Goal: Information Seeking & Learning: Find contact information

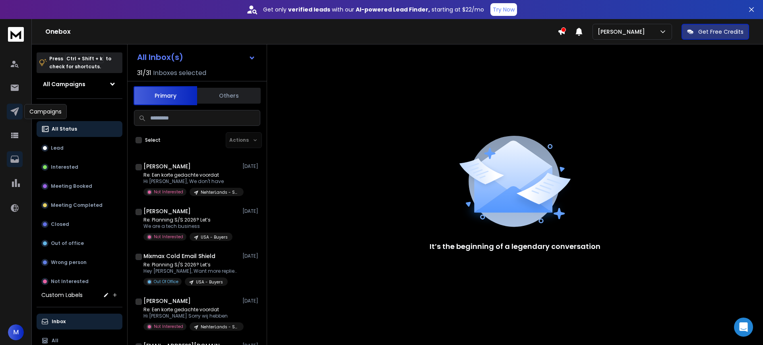
click at [15, 111] on icon at bounding box center [15, 112] width 10 height 10
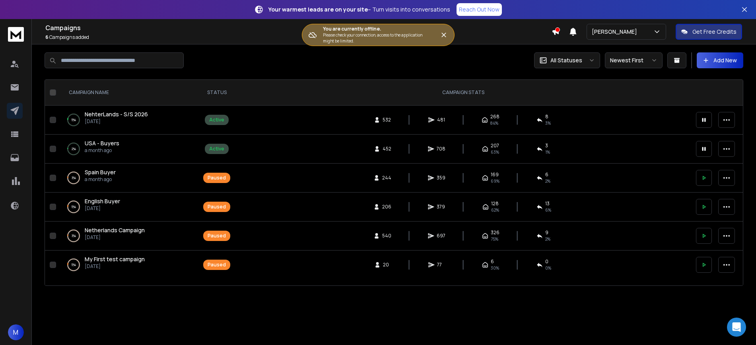
click at [445, 34] on icon at bounding box center [444, 35] width 8 height 8
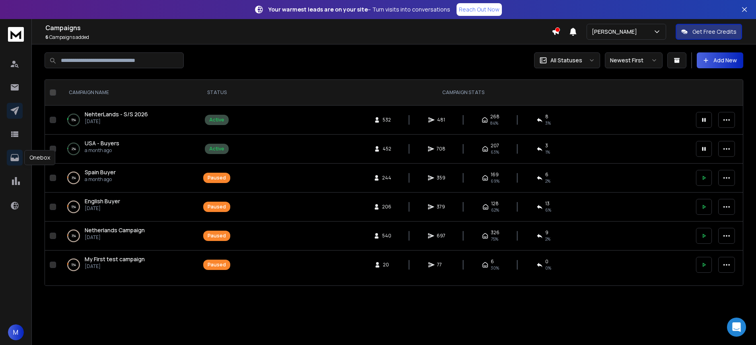
click at [13, 156] on icon at bounding box center [15, 158] width 10 height 10
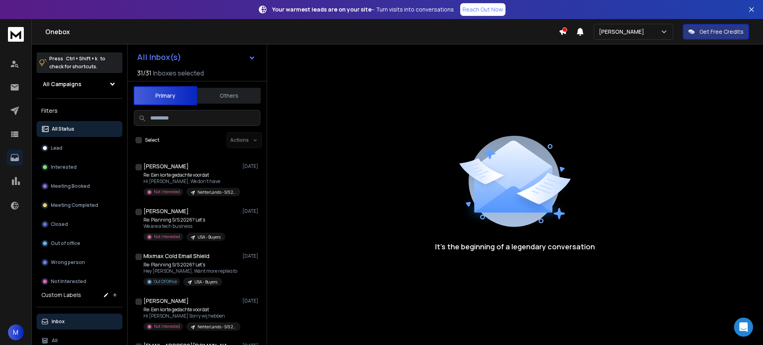
click at [751, 9] on icon at bounding box center [751, 9] width 5 height 5
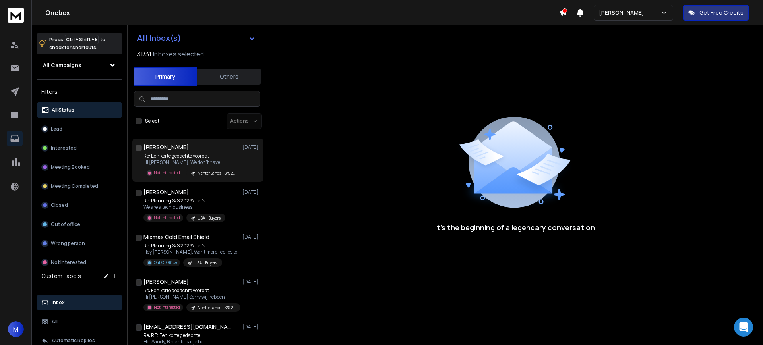
click at [175, 147] on h1 "[PERSON_NAME]" at bounding box center [165, 147] width 45 height 8
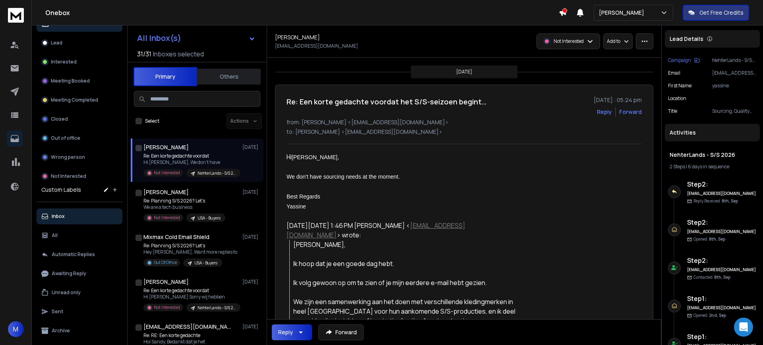
scroll to position [94, 0]
click at [63, 230] on button "All" at bounding box center [80, 236] width 86 height 16
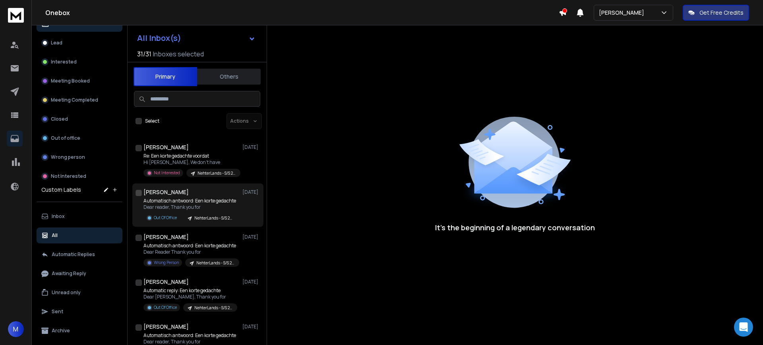
click at [164, 201] on p "Automatisch antwoord: Een [PERSON_NAME] gedachte" at bounding box center [190, 201] width 94 height 6
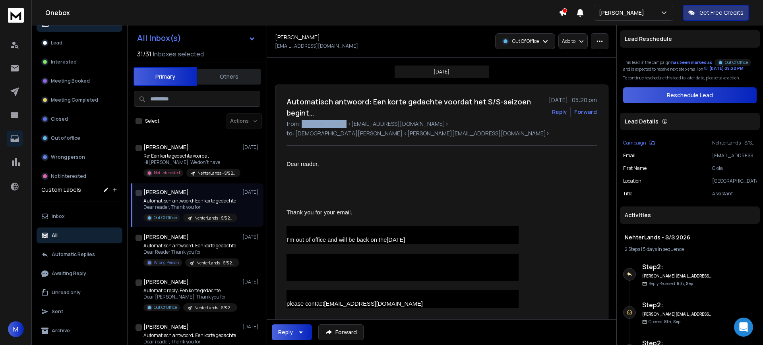
drag, startPoint x: 302, startPoint y: 122, endPoint x: 333, endPoint y: 121, distance: 31.0
click at [333, 121] on p "from: Gioia Ferraro <gioiaferraro@thesting.com>" at bounding box center [442, 124] width 310 height 8
copy p "[PERSON_NAME]"
drag, startPoint x: 338, startPoint y: 125, endPoint x: 405, endPoint y: 126, distance: 67.2
click at [405, 126] on p "from: Gioia Ferraro <gioiaferraro@thesting.com>" at bounding box center [442, 124] width 310 height 8
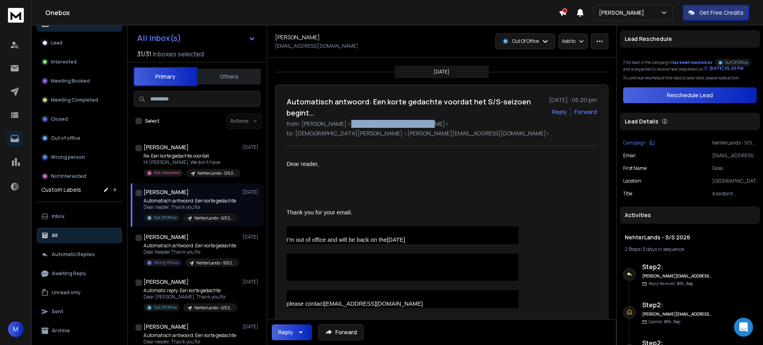
copy p "gioiaferraro@thesting.com"
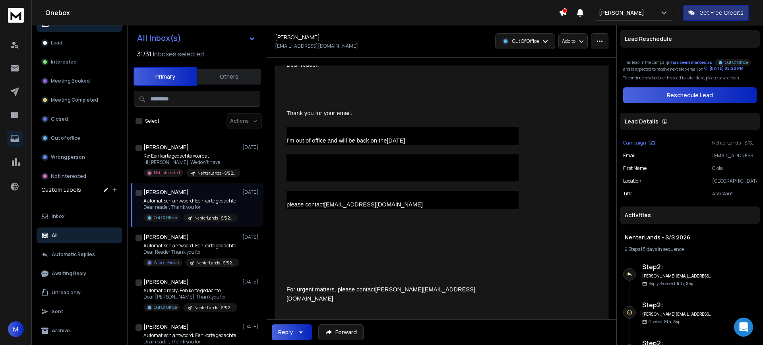
scroll to position [149, 0]
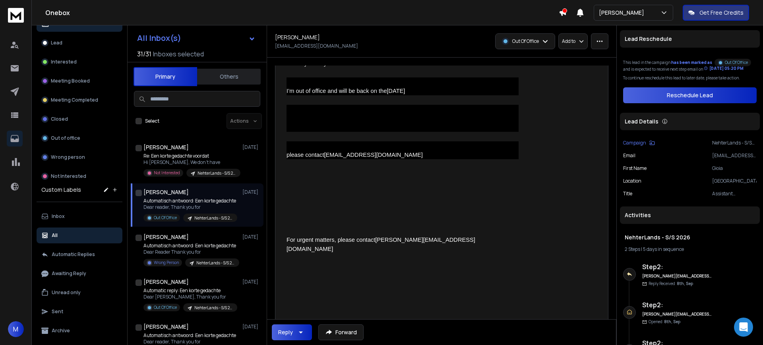
drag, startPoint x: 287, startPoint y: 171, endPoint x: 391, endPoint y: 173, distance: 104.2
click at [391, 159] on p "please contact JenniferJansen-Budiawan@thesting.com" at bounding box center [403, 151] width 232 height 18
copy span "JenniferJansen-Budiawan@thesting.com"
click at [302, 252] on span "kimkauffman@thesting.com" at bounding box center [381, 245] width 189 height 16
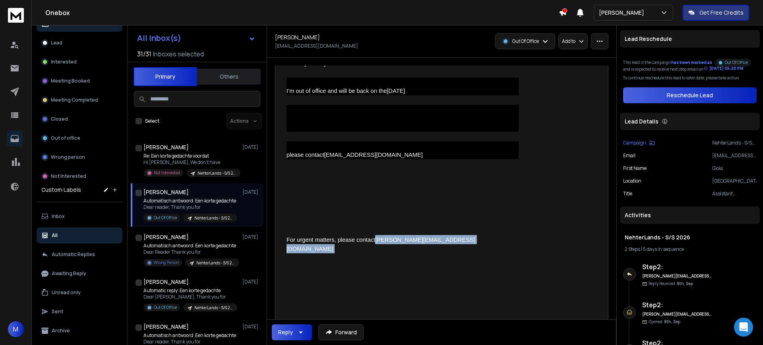
click at [302, 252] on span "kimkauffman@thesting.com" at bounding box center [381, 245] width 189 height 16
copy span "kimkauffman@thesting.com"
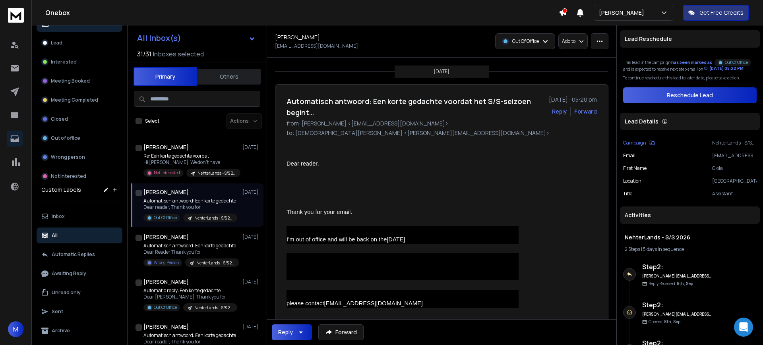
scroll to position [0, 0]
drag, startPoint x: 333, startPoint y: 134, endPoint x: 407, endPoint y: 136, distance: 74.4
click at [407, 136] on p "to: Cristan Belic <cristan.belic@zaimpexeu.com>" at bounding box center [442, 134] width 310 height 8
copy p "cristan.belic@zaimpexeu.com"
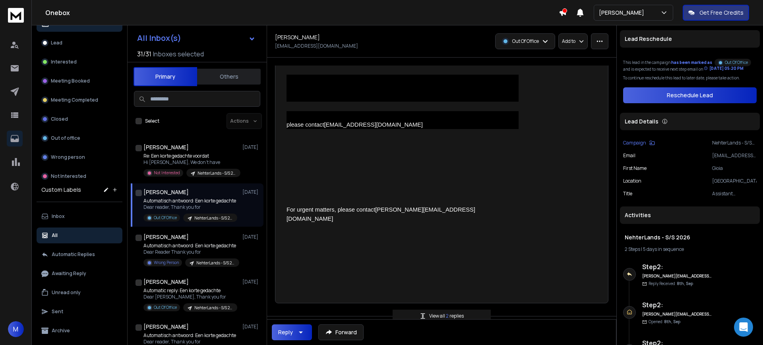
scroll to position [220, 0]
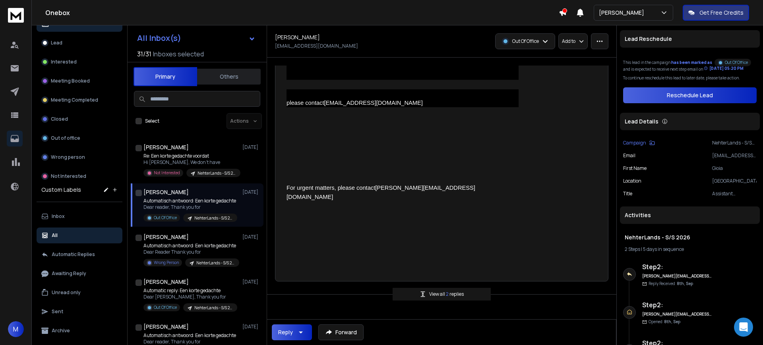
click at [434, 291] on p "View all 2 replies" at bounding box center [446, 294] width 35 height 6
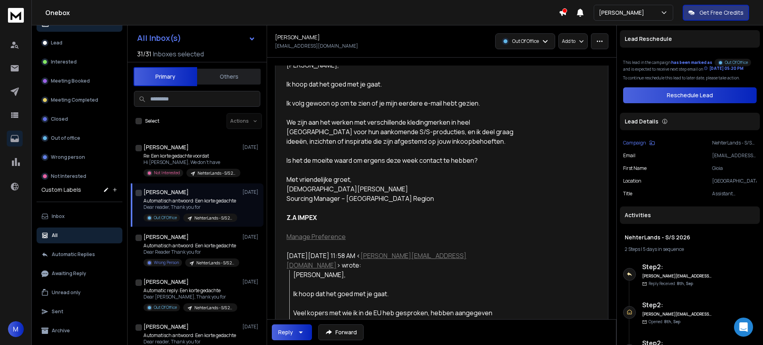
scroll to position [568, 0]
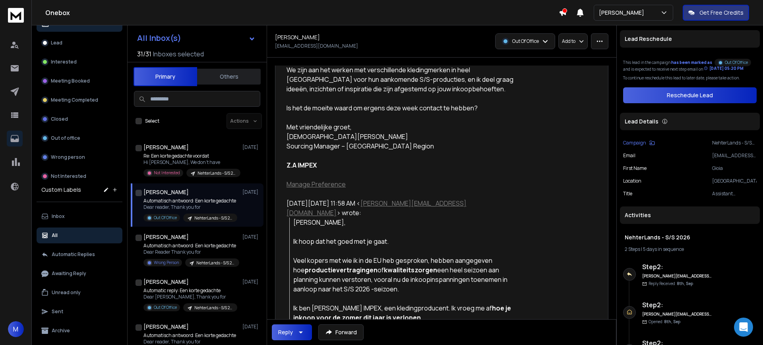
click at [305, 151] on div "Cristan Belic Sourcing Manager – EU Region" at bounding box center [403, 141] width 232 height 19
click at [315, 151] on div "Cristan Belic Sourcing Manager – EU Region" at bounding box center [403, 141] width 232 height 19
drag, startPoint x: 287, startPoint y: 155, endPoint x: 385, endPoint y: 168, distance: 98.6
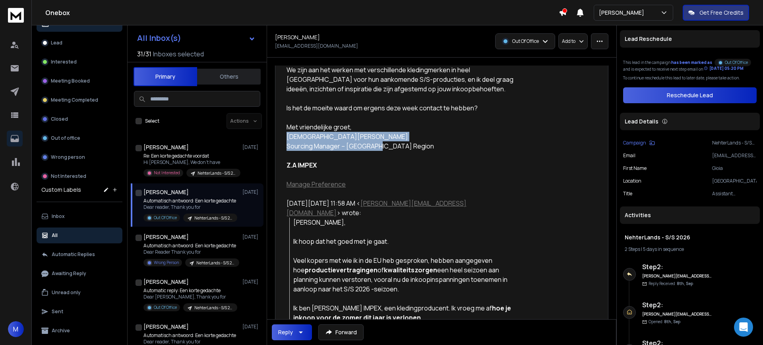
click at [385, 151] on div "Cristan Belic Sourcing Manager – EU Region" at bounding box center [403, 141] width 232 height 19
copy div "Cristan Belic Sourcing Manager – EU Region"
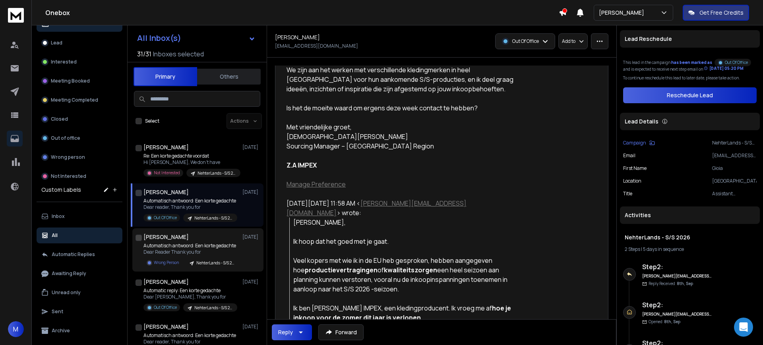
click at [177, 248] on p "Automatisch antwoord: Een [PERSON_NAME] gedachte" at bounding box center [190, 246] width 95 height 6
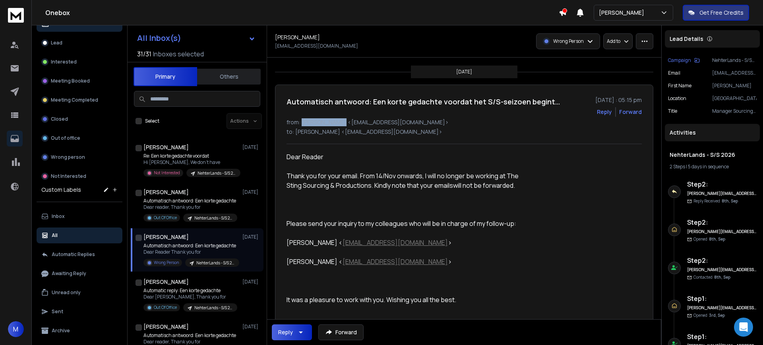
drag, startPoint x: 302, startPoint y: 120, endPoint x: 337, endPoint y: 120, distance: 35.0
click at [337, 120] on p "from: Sabine Voskuil <sabinevoskuil@thesting.com>" at bounding box center [464, 122] width 355 height 8
copy p "Sabine Voskui"
drag, startPoint x: 343, startPoint y: 120, endPoint x: 415, endPoint y: 122, distance: 72.8
click at [415, 122] on p "from: Sabine Voskuil <sabinevoskuil@thesting.com>" at bounding box center [464, 122] width 355 height 8
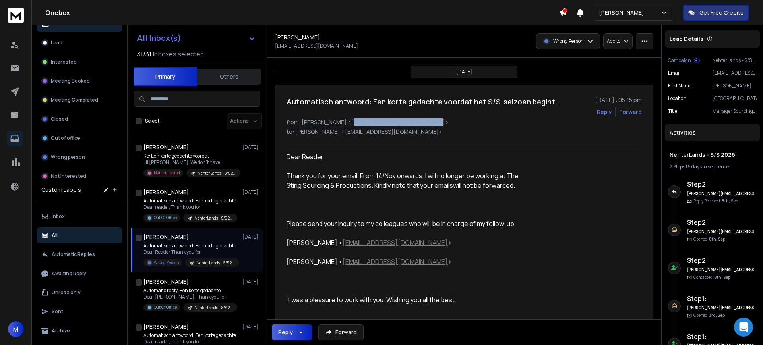
copy p "sabinevoskuil@thesting.com"
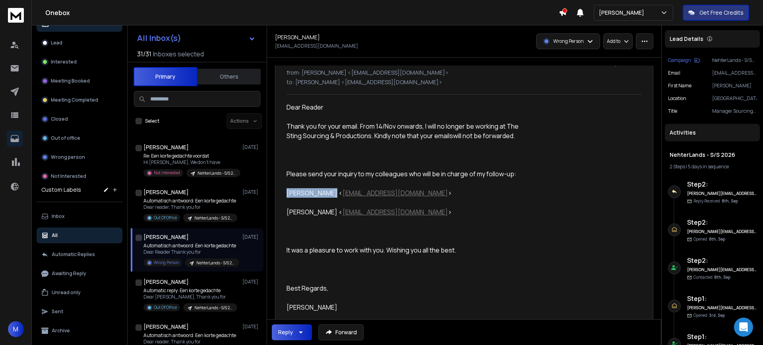
drag, startPoint x: 287, startPoint y: 202, endPoint x: 328, endPoint y: 201, distance: 41.7
click at [328, 201] on div "Automatisch antwoord: Een korte gedachte voordat het S/S-seizoen begint… 8 Sept…" at bounding box center [464, 211] width 378 height 353
copy span "Yvonne Rasing"
drag, startPoint x: 285, startPoint y: 217, endPoint x: 354, endPoint y: 224, distance: 69.1
click at [354, 224] on div "Automatisch antwoord: Een korte gedachte voordat het S/S-seizoen begint… 8 Sept…" at bounding box center [464, 211] width 378 height 353
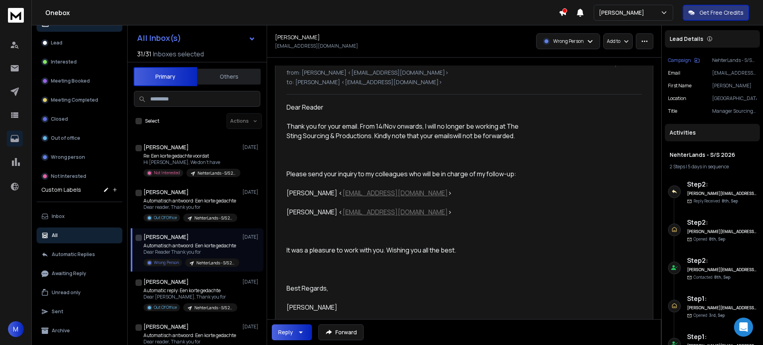
click at [349, 229] on div "Dear Reader Thank you for your email. From 14/Nov onwards, I will no longer be …" at bounding box center [406, 239] width 239 height 273
drag, startPoint x: 356, startPoint y: 221, endPoint x: 282, endPoint y: 219, distance: 74.0
click at [282, 219] on div "Automatisch antwoord: Een korte gedachte voordat het S/S-seizoen begint… 8 Sept…" at bounding box center [464, 211] width 378 height 353
copy span "Pasqualle Monnikendam"
drag, startPoint x: 326, startPoint y: 83, endPoint x: 339, endPoint y: 83, distance: 13.1
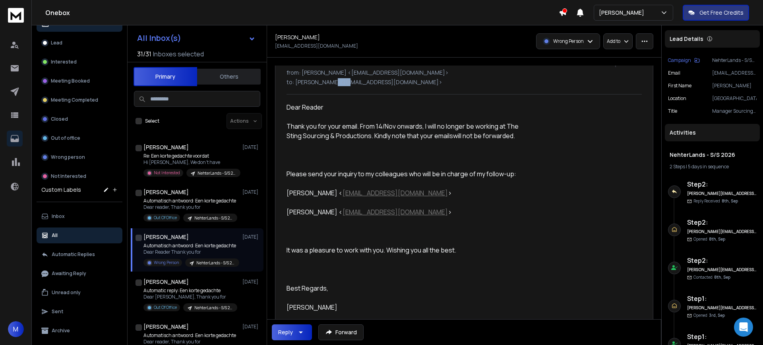
click at [339, 83] on p "to: Elsa Marin <elsa.marin@zaimpexeu.com>" at bounding box center [464, 82] width 355 height 8
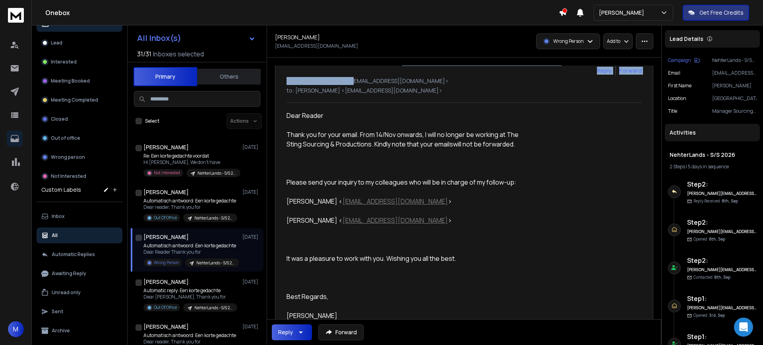
scroll to position [39, 0]
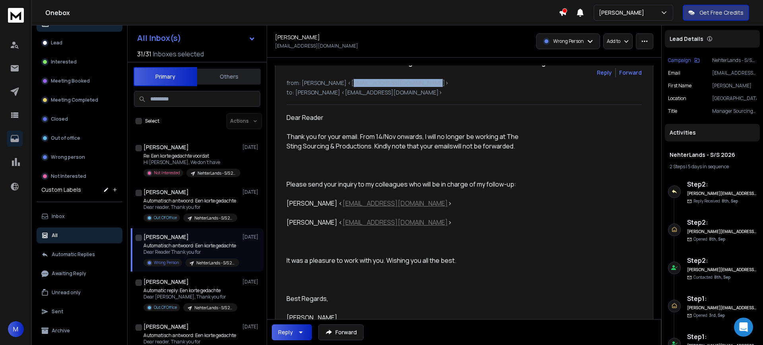
drag, startPoint x: 344, startPoint y: 73, endPoint x: 415, endPoint y: 82, distance: 71.7
click at [415, 82] on p "from: Sabine Voskuil <sabinevoskuil@thesting.com>" at bounding box center [464, 83] width 355 height 8
drag, startPoint x: 303, startPoint y: 81, endPoint x: 323, endPoint y: 80, distance: 19.9
click at [323, 80] on p "from: Sabine Voskuil <sabinevoskuil@thesting.com>" at bounding box center [464, 83] width 355 height 8
click at [321, 80] on p "from: Sabine Voskuil <sabinevoskuil@thesting.com>" at bounding box center [464, 83] width 355 height 8
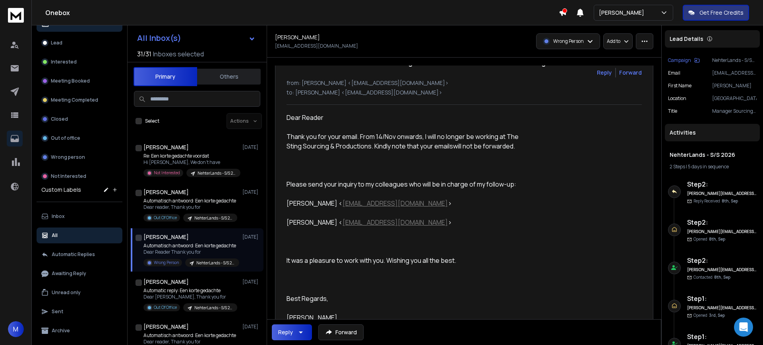
click at [302, 81] on p "from: Sabine Voskuil <sabinevoskuil@thesting.com>" at bounding box center [464, 83] width 355 height 8
drag, startPoint x: 302, startPoint y: 81, endPoint x: 337, endPoint y: 81, distance: 34.6
click at [337, 81] on p "from: Sabine Voskuil <sabinevoskuil@thesting.com>" at bounding box center [464, 83] width 355 height 8
drag, startPoint x: 326, startPoint y: 93, endPoint x: 395, endPoint y: 93, distance: 69.6
click at [395, 93] on p "to: Elsa Marin <elsa.marin@zaimpexeu.com>" at bounding box center [464, 93] width 355 height 8
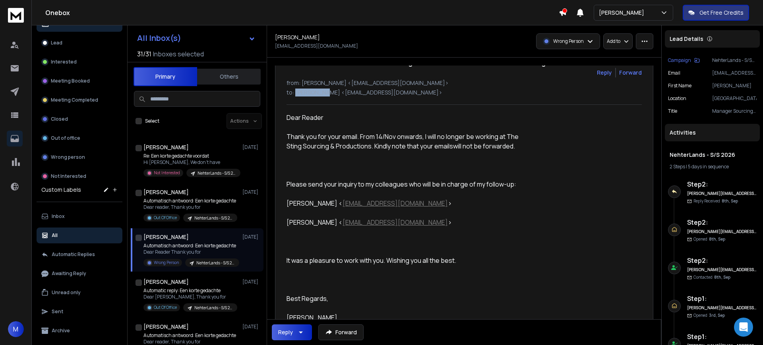
drag, startPoint x: 296, startPoint y: 95, endPoint x: 320, endPoint y: 91, distance: 24.2
click at [320, 91] on p "to: Elsa Marin <elsa.marin@zaimpexeu.com>" at bounding box center [464, 93] width 355 height 8
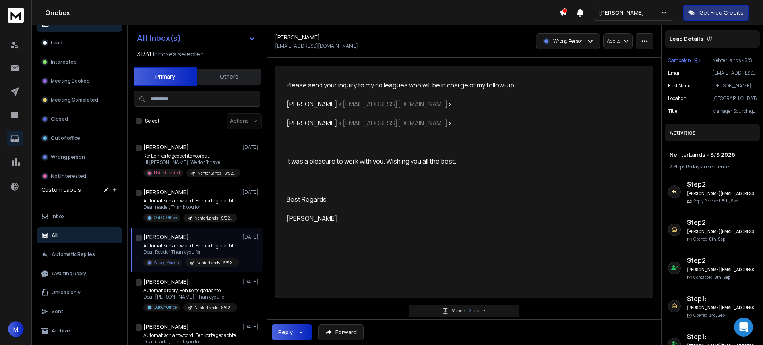
scroll to position [165, 0]
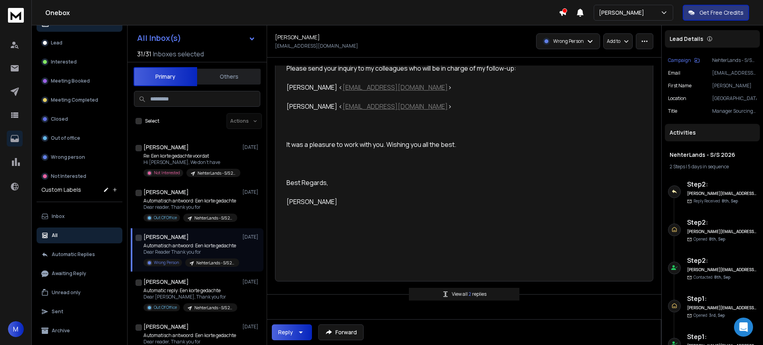
click at [467, 295] on p "View all 2 replies" at bounding box center [469, 294] width 35 height 6
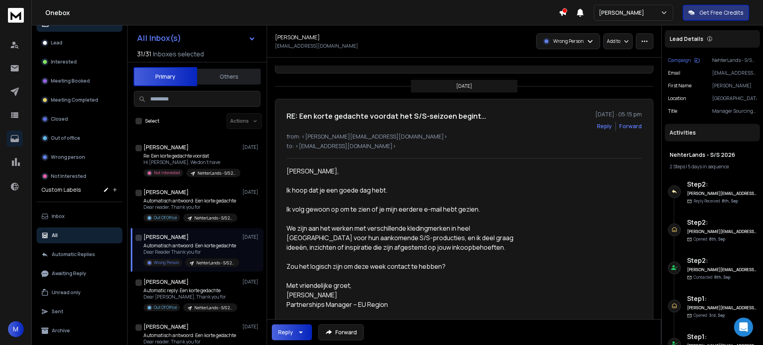
scroll to position [413, 0]
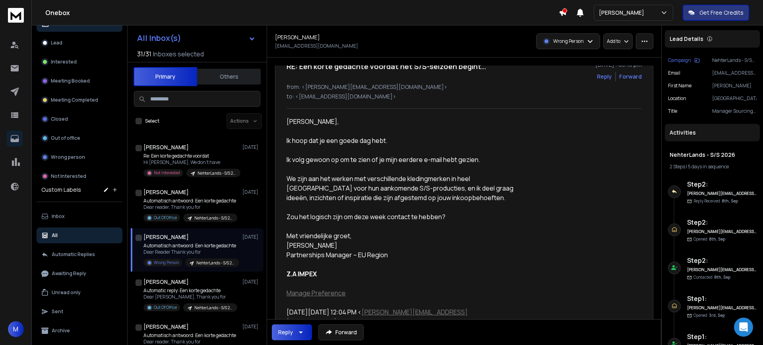
click at [328, 260] on div "Elsa Marin Partnerships Manager – EU Region" at bounding box center [403, 250] width 232 height 19
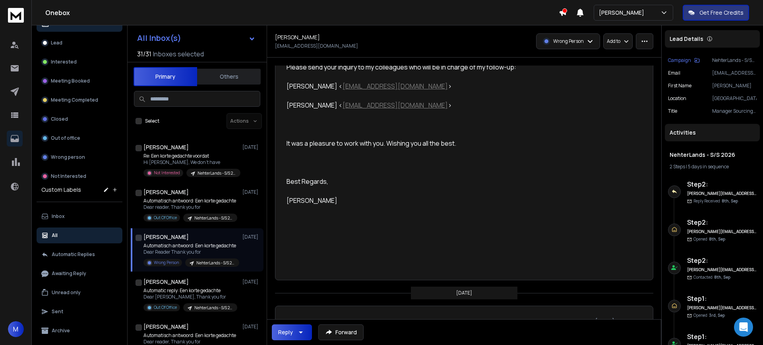
scroll to position [199, 0]
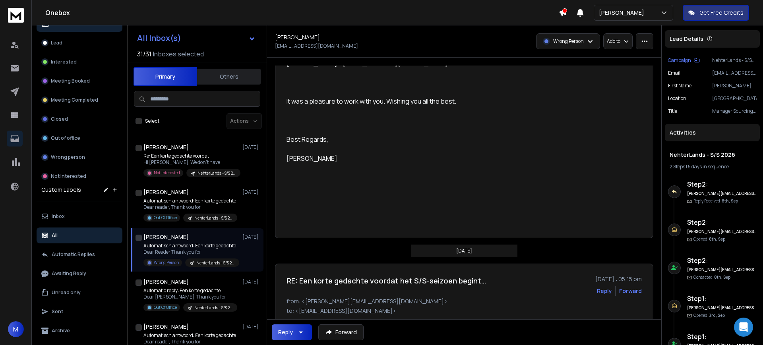
click at [309, 163] on span "[PERSON_NAME]" at bounding box center [312, 158] width 51 height 9
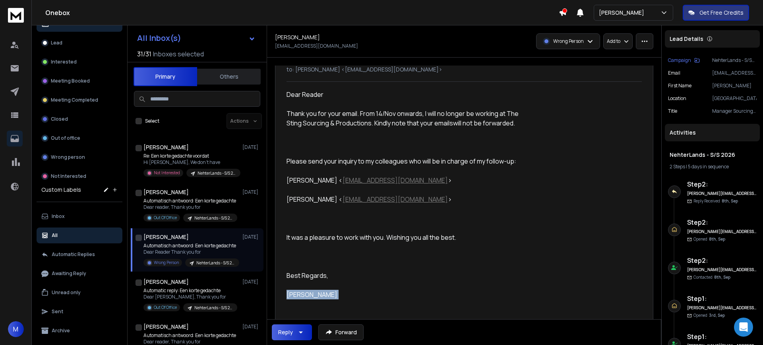
scroll to position [0, 0]
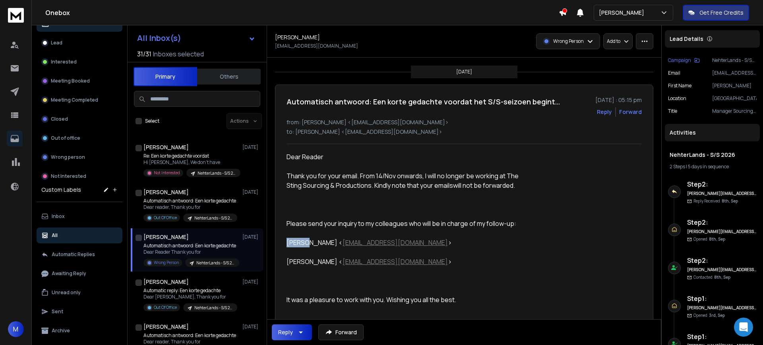
drag, startPoint x: 281, startPoint y: 249, endPoint x: 306, endPoint y: 249, distance: 25.0
click at [306, 249] on div "Automatisch antwoord: Een korte gedachte voordat het S/S-seizoen begint… 8 Sept…" at bounding box center [464, 261] width 378 height 353
drag, startPoint x: 314, startPoint y: 270, endPoint x: 284, endPoint y: 271, distance: 30.2
click at [284, 271] on div "Automatisch antwoord: Een korte gedachte voordat het S/S-seizoen begint… 8 Sept…" at bounding box center [464, 261] width 378 height 353
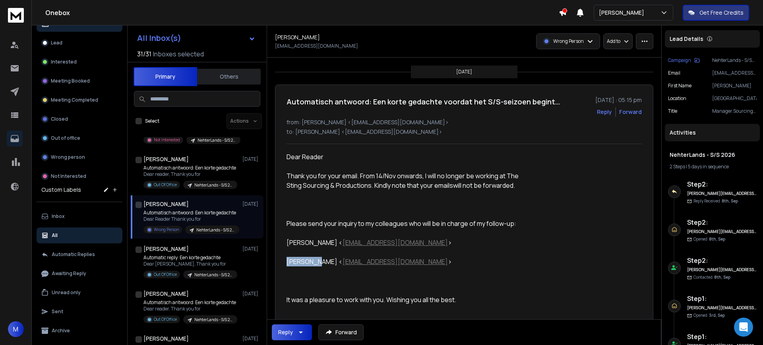
scroll to position [50, 0]
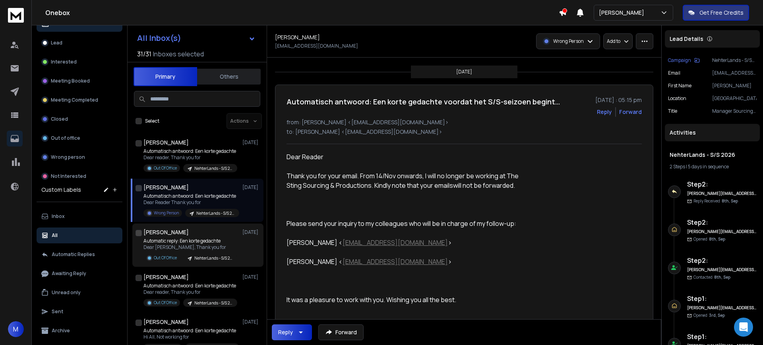
click at [178, 245] on p "Dear [PERSON_NAME], Thank you for" at bounding box center [190, 247] width 94 height 6
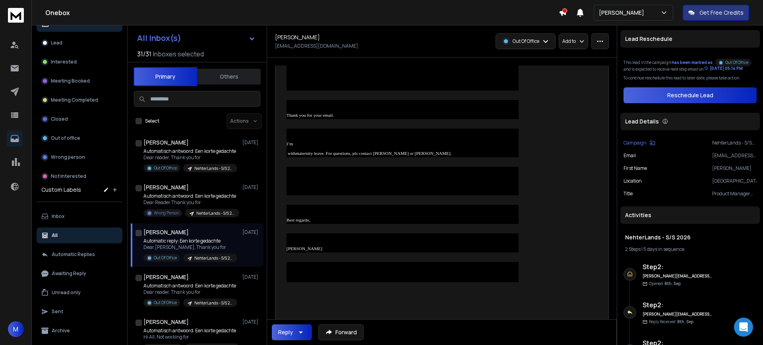
scroll to position [58, 0]
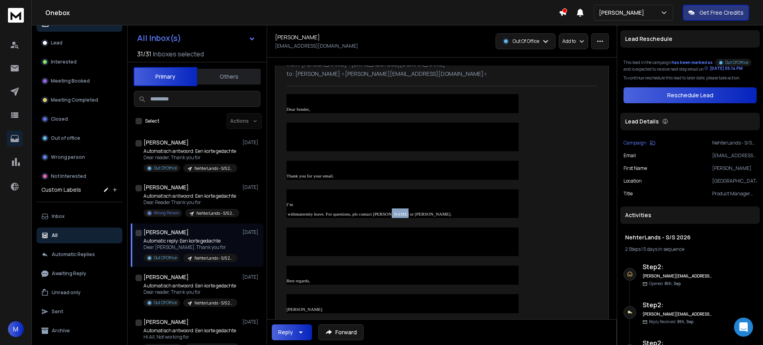
drag, startPoint x: 388, startPoint y: 214, endPoint x: 401, endPoint y: 213, distance: 13.2
click at [401, 213] on p "I ’ m with maternity leave. For questions, pls contact Kim or Rosanne." at bounding box center [403, 204] width 232 height 29
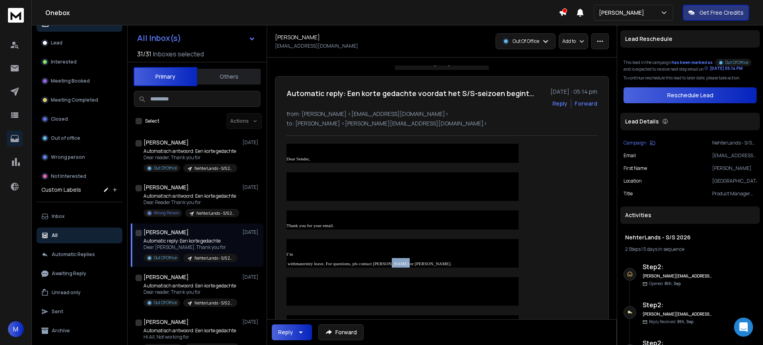
scroll to position [0, 0]
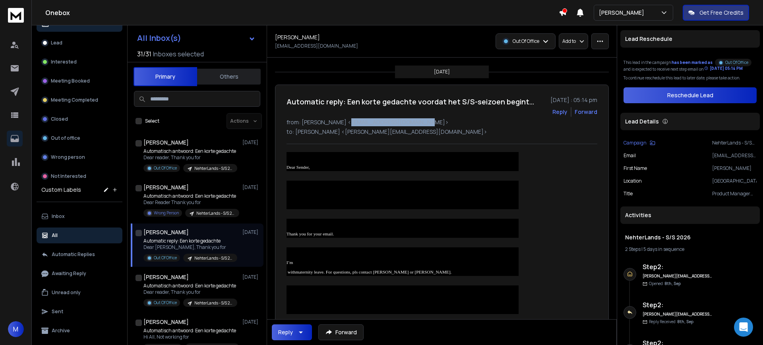
drag, startPoint x: 345, startPoint y: 124, endPoint x: 419, endPoint y: 123, distance: 74.7
click at [419, 123] on p "from: Sophie Nadorp <sophienadorp@thesting.com>" at bounding box center [442, 122] width 311 height 8
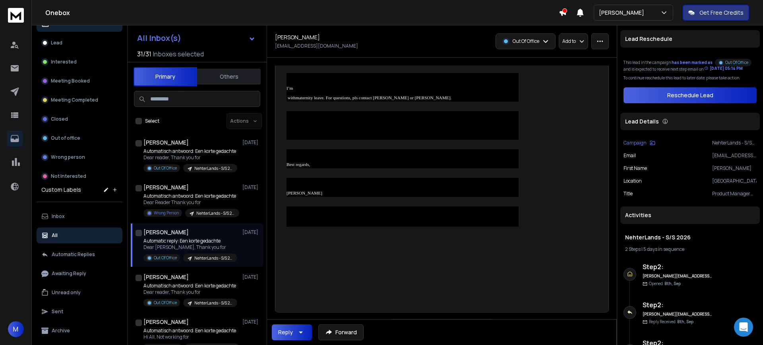
scroll to position [157, 0]
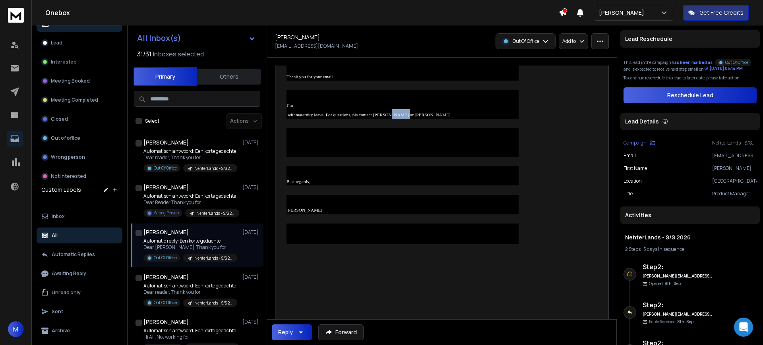
drag, startPoint x: 388, startPoint y: 115, endPoint x: 403, endPoint y: 113, distance: 15.2
click at [403, 113] on p "I ’ m with maternity leave. For questions, pls contact Kim or Rosanne." at bounding box center [403, 104] width 232 height 29
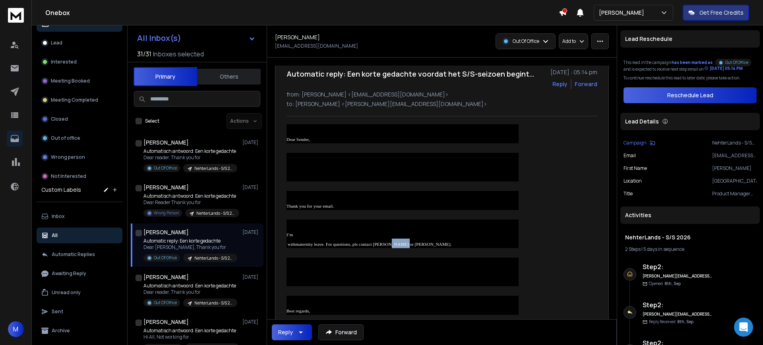
scroll to position [0, 0]
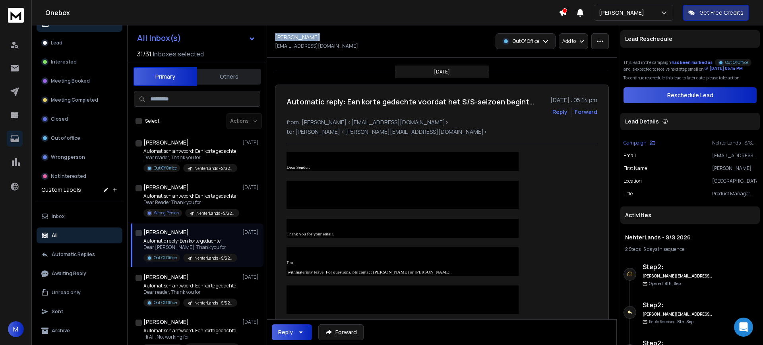
drag, startPoint x: 274, startPoint y: 37, endPoint x: 312, endPoint y: 37, distance: 38.2
click at [312, 37] on div "Sophie Nadorp Sophie Nadorp sophienadorp@thesting.com Out Of Office Add to Out …" at bounding box center [442, 41] width 350 height 32
drag, startPoint x: 344, startPoint y: 120, endPoint x: 419, endPoint y: 122, distance: 74.7
click at [419, 122] on p "from: Sophie Nadorp <sophienadorp@thesting.com>" at bounding box center [442, 122] width 311 height 8
drag, startPoint x: 331, startPoint y: 133, endPoint x: 413, endPoint y: 132, distance: 82.3
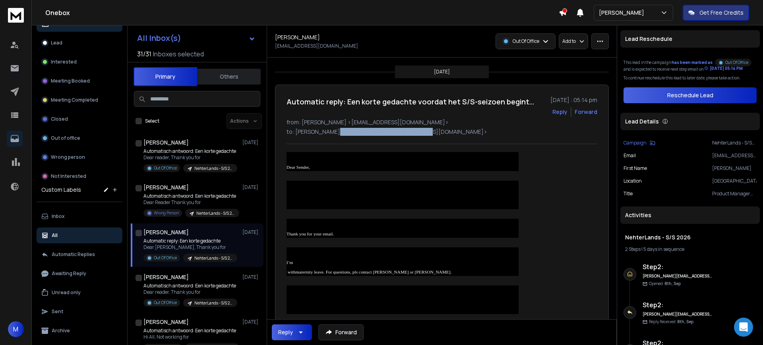
click at [413, 132] on p "to: Olga Kaplan <olga.kaplan@zaimpexteams.com>" at bounding box center [442, 132] width 311 height 8
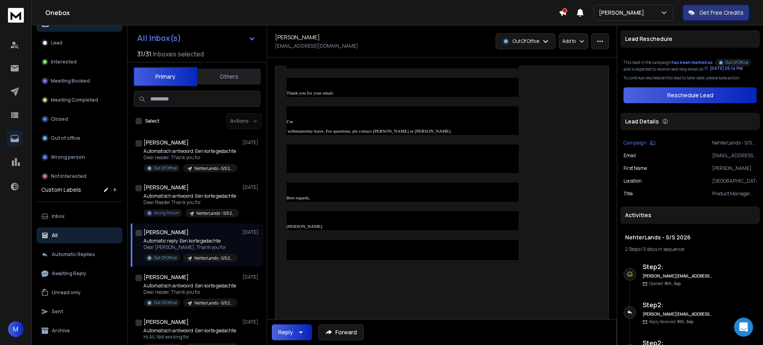
scroll to position [207, 0]
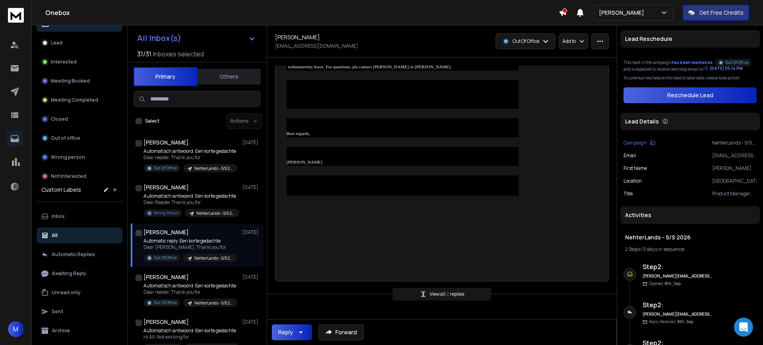
click at [437, 297] on p "View all 2 replies" at bounding box center [447, 294] width 35 height 6
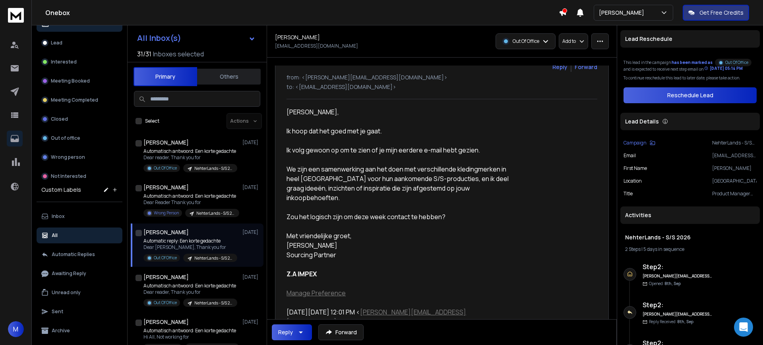
scroll to position [505, 0]
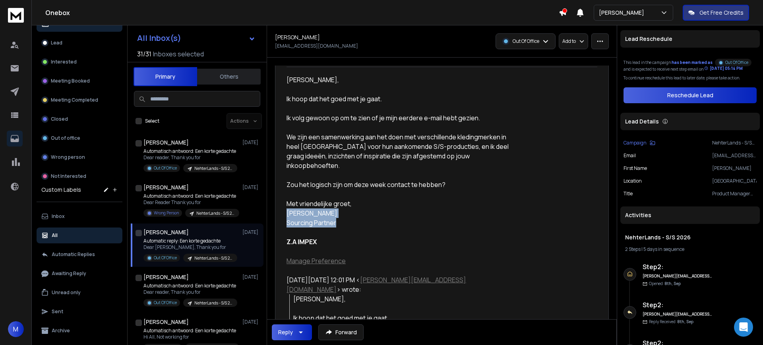
drag, startPoint x: 287, startPoint y: 206, endPoint x: 336, endPoint y: 211, distance: 48.9
click at [336, 211] on div "Olga Kaplan Sourcing Partner" at bounding box center [403, 218] width 232 height 19
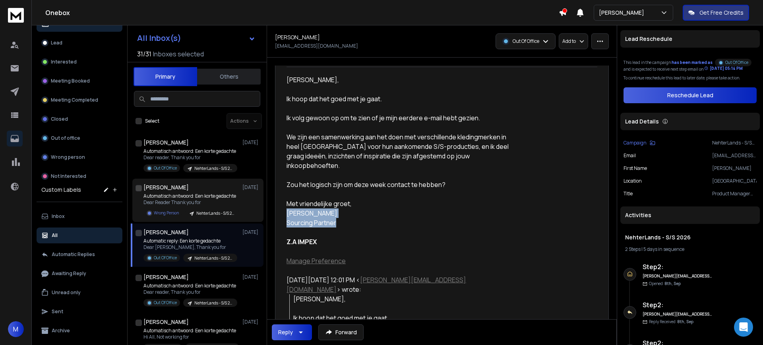
scroll to position [99, 0]
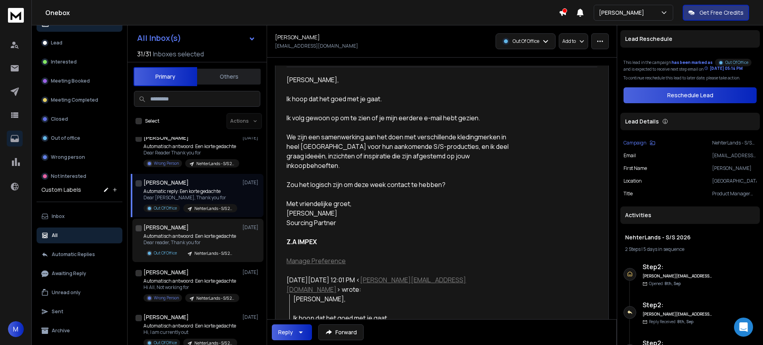
click at [181, 238] on p "Automatisch antwoord: Een [PERSON_NAME] gedachte" at bounding box center [190, 236] width 94 height 6
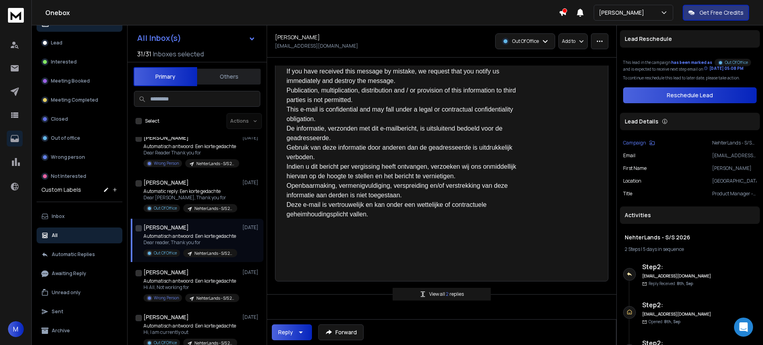
scroll to position [1346, 0]
click at [438, 293] on p "View all 2 replies" at bounding box center [446, 294] width 35 height 6
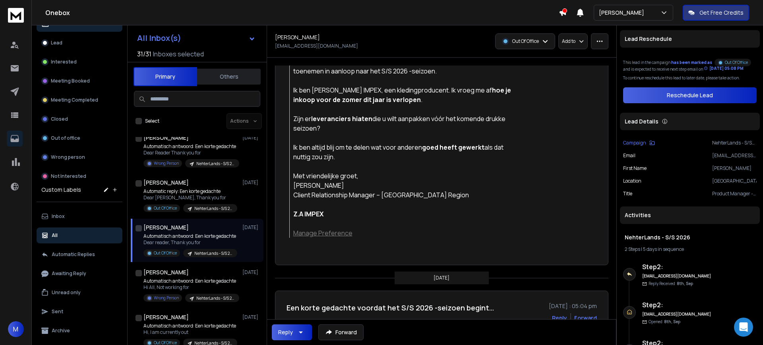
scroll to position [1644, 0]
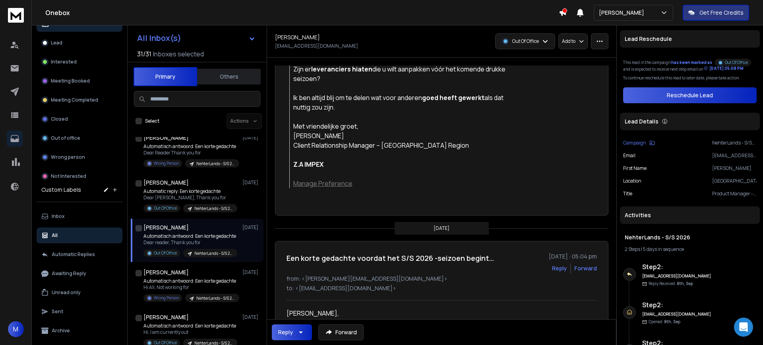
drag, startPoint x: 409, startPoint y: 215, endPoint x: 281, endPoint y: 204, distance: 128.9
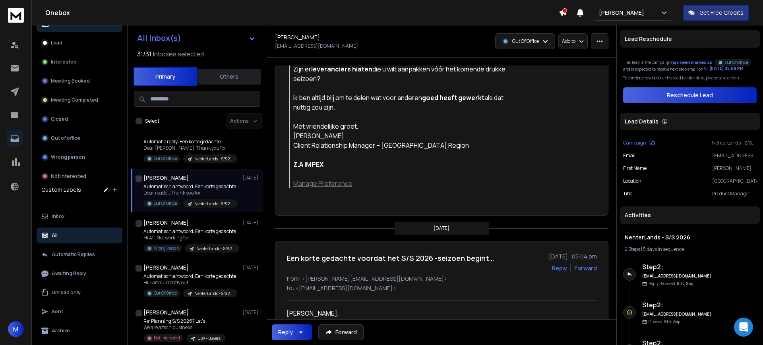
scroll to position [199, 0]
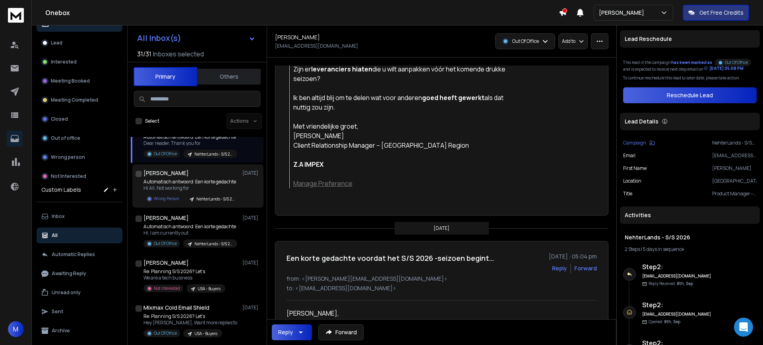
click at [187, 181] on p "Automatisch antwoord: Een [PERSON_NAME] gedachte" at bounding box center [190, 182] width 95 height 6
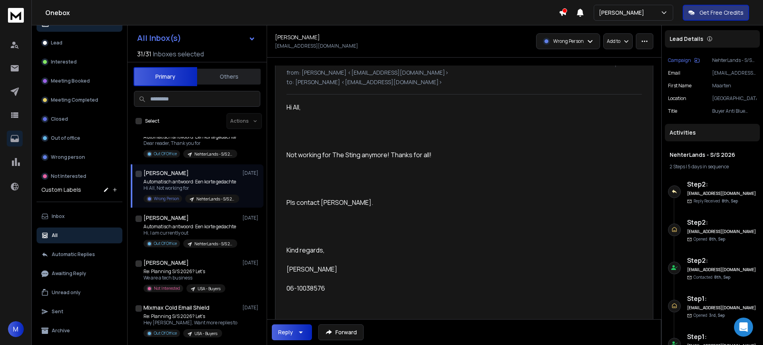
scroll to position [0, 0]
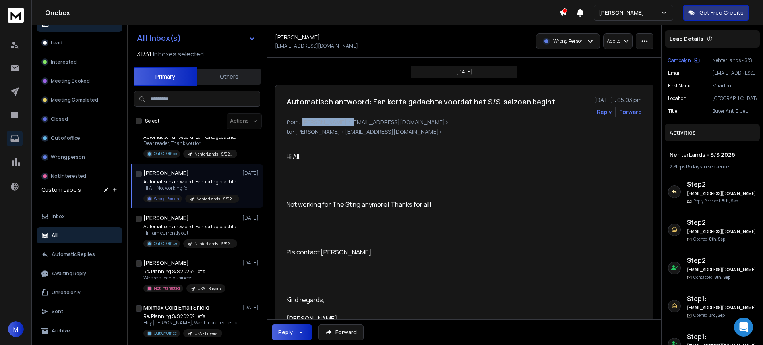
drag, startPoint x: 302, startPoint y: 122, endPoint x: 346, endPoint y: 120, distance: 43.8
click at [346, 120] on p "from: Maarten van Asch <maartenvanasch@thesting.com>" at bounding box center [464, 122] width 355 height 8
drag, startPoint x: 338, startPoint y: 130, endPoint x: 418, endPoint y: 136, distance: 80.1
click at [418, 136] on p "to: Vesela Dobrew <vesela.dobrew@zaimpexglobal.com>" at bounding box center [464, 132] width 355 height 8
drag, startPoint x: 353, startPoint y: 121, endPoint x: 432, endPoint y: 122, distance: 78.7
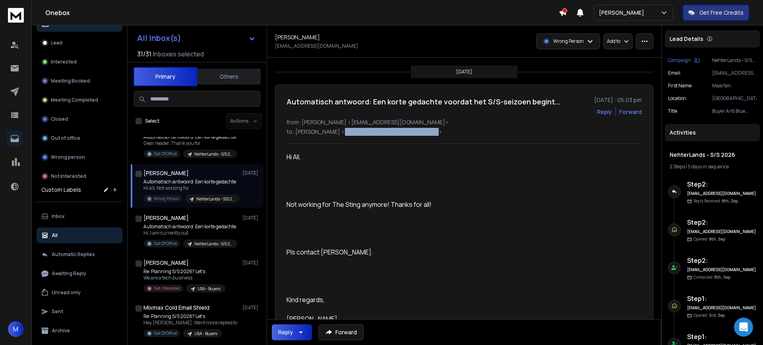
click at [432, 122] on p "from: Maarten van Asch <maartenvanasch@thesting.com>" at bounding box center [464, 122] width 355 height 8
drag, startPoint x: 339, startPoint y: 132, endPoint x: 398, endPoint y: 132, distance: 59.2
click at [398, 132] on p "to: Vesela Dobrew <vesela.dobrew@zaimpexglobal.com>" at bounding box center [464, 132] width 355 height 8
drag, startPoint x: 429, startPoint y: 132, endPoint x: 337, endPoint y: 129, distance: 91.9
click at [337, 129] on p "to: Vesela Dobrew <vesela.dobrew@zaimpexglobal.com>" at bounding box center [464, 132] width 355 height 8
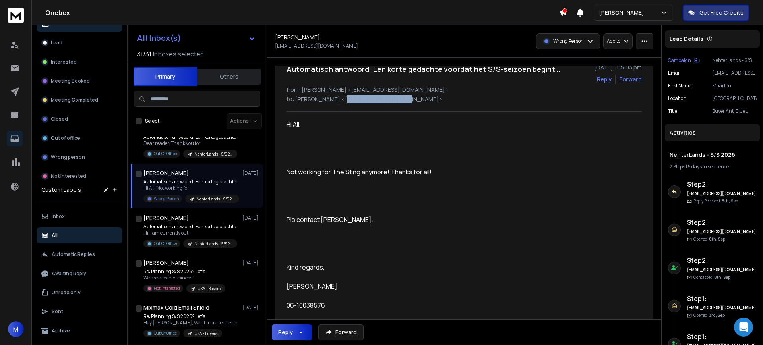
scroll to position [50, 0]
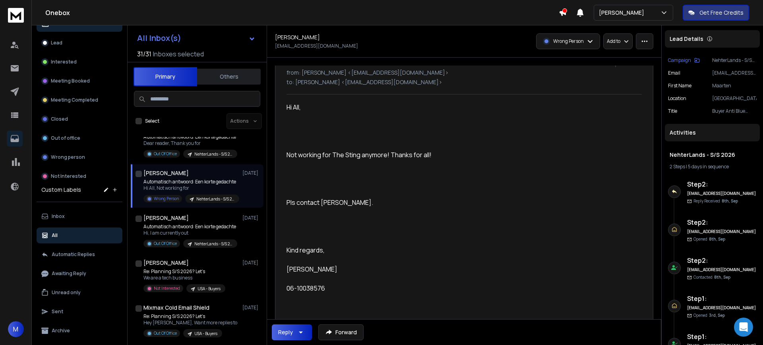
click at [324, 200] on span "Pls contact Luna Smith." at bounding box center [330, 202] width 87 height 9
drag, startPoint x: 320, startPoint y: 202, endPoint x: 352, endPoint y: 202, distance: 32.2
click at [352, 202] on span "Pls contact Luna Smith." at bounding box center [330, 202] width 87 height 9
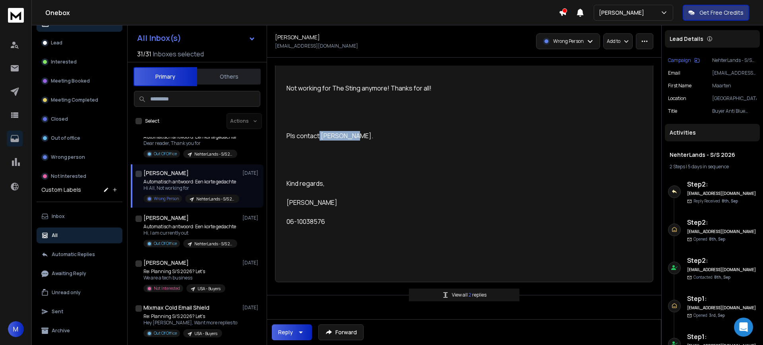
scroll to position [117, 0]
click at [454, 292] on p "View all 2 replies" at bounding box center [469, 294] width 35 height 6
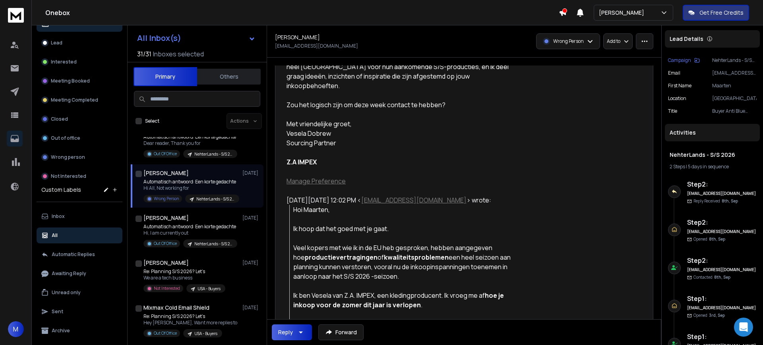
scroll to position [415, 0]
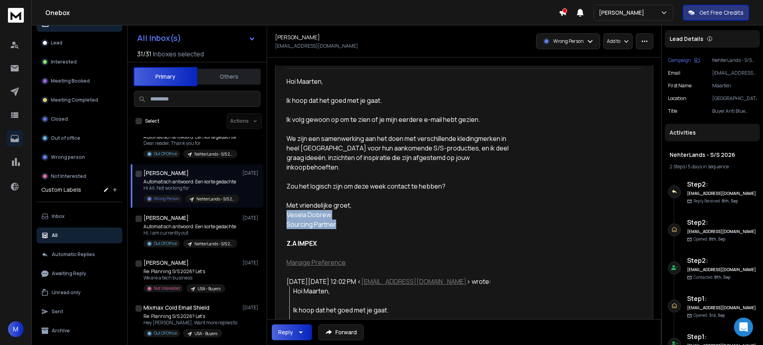
drag, startPoint x: 338, startPoint y: 214, endPoint x: 287, endPoint y: 207, distance: 51.8
click at [287, 210] on div "Vesela Dobrew Sourcing Partner" at bounding box center [403, 219] width 232 height 19
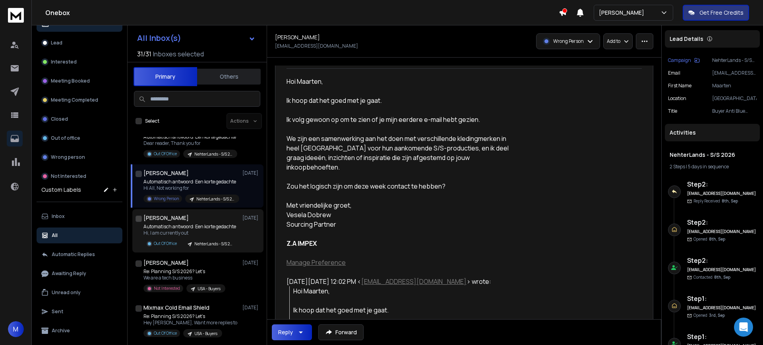
click at [178, 234] on p "Hi, I am currently out" at bounding box center [190, 233] width 94 height 6
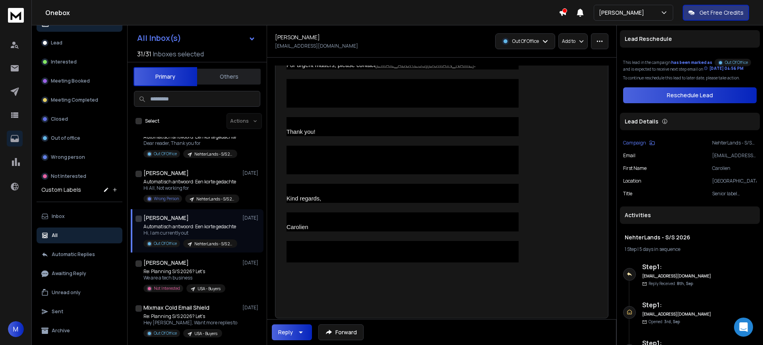
scroll to position [245, 0]
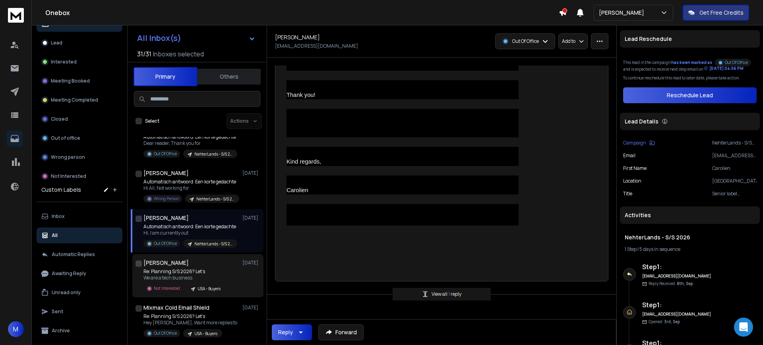
click at [168, 271] on p "Re: Planning S/S 2026? Let’s" at bounding box center [184, 272] width 82 height 6
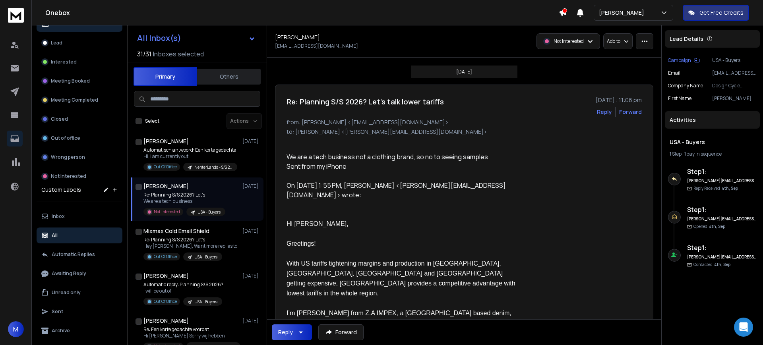
scroll to position [298, 0]
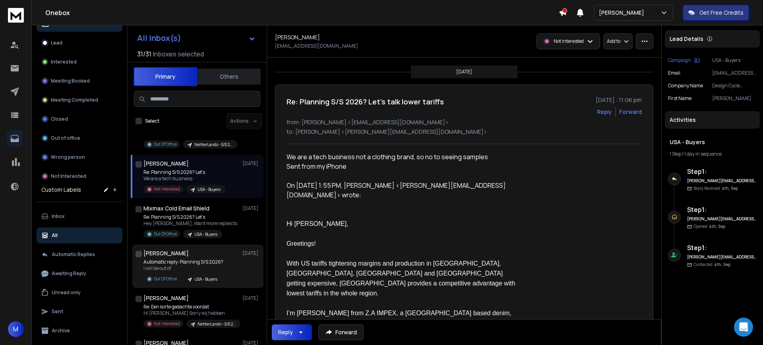
click at [213, 258] on div "Connie Leung 03 Sep Automatic reply: Planning S/S 2026? I will be out of Out Of…" at bounding box center [201, 267] width 117 height 34
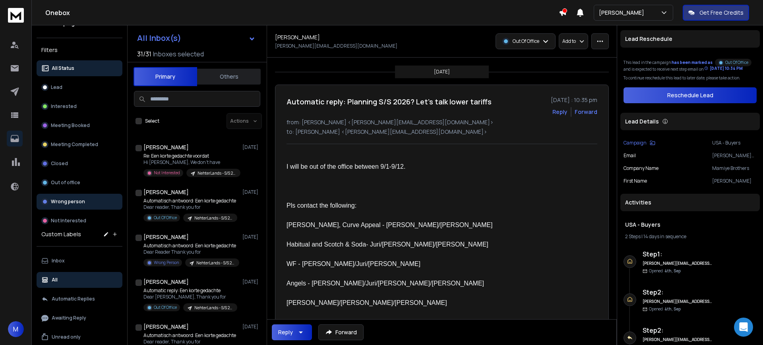
scroll to position [0, 0]
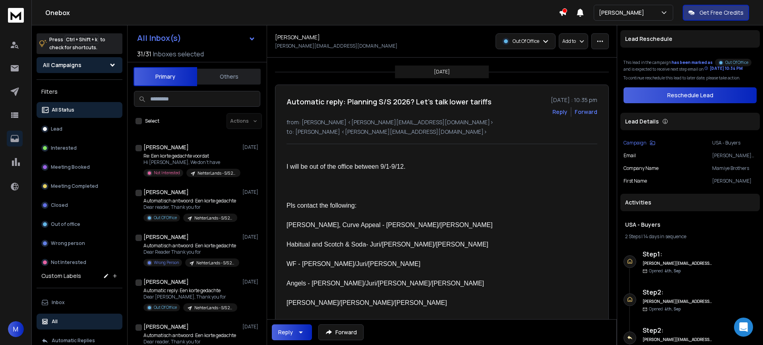
click at [80, 67] on h1 "All Campaigns" at bounding box center [62, 65] width 39 height 8
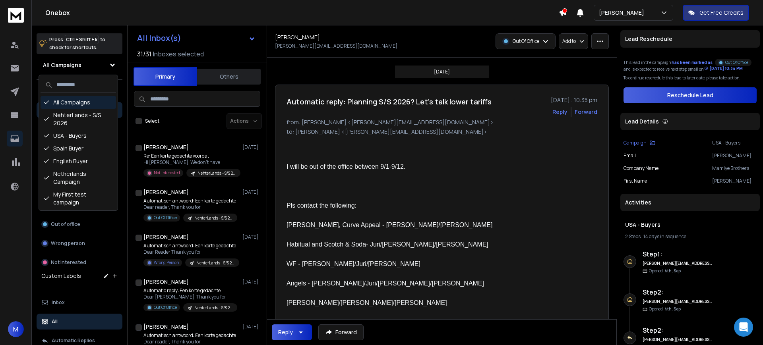
click at [76, 102] on div "All Campaigns" at bounding box center [79, 102] width 76 height 13
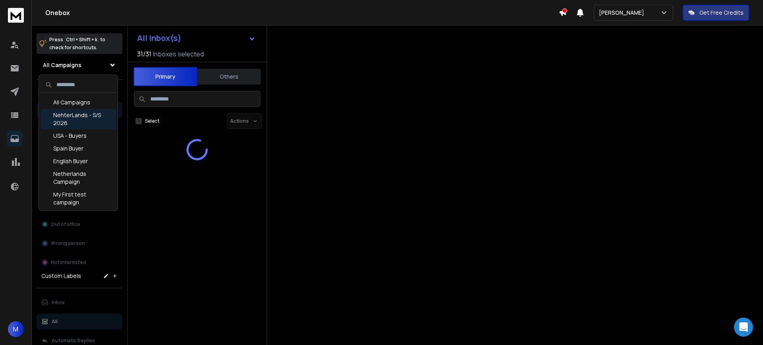
click at [76, 116] on div "NehterLands - S/S 2026" at bounding box center [79, 119] width 76 height 21
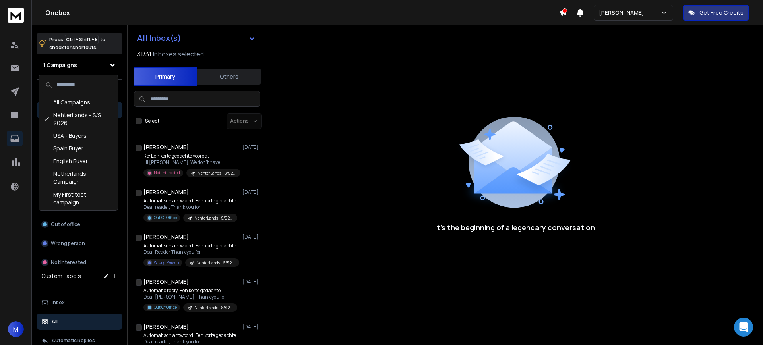
click at [346, 178] on div "It’s the beginning of a legendary conversation" at bounding box center [515, 172] width 496 height 294
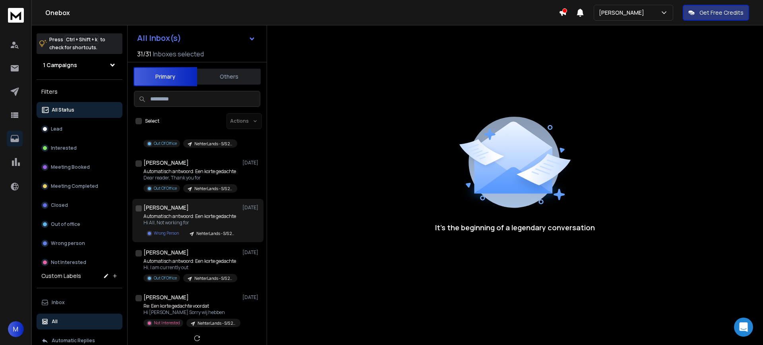
scroll to position [156, 0]
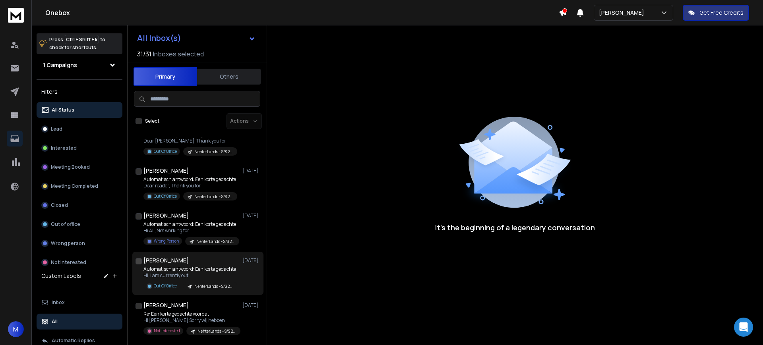
click at [172, 269] on p "Automatisch antwoord: Een [PERSON_NAME] gedachte" at bounding box center [190, 269] width 94 height 6
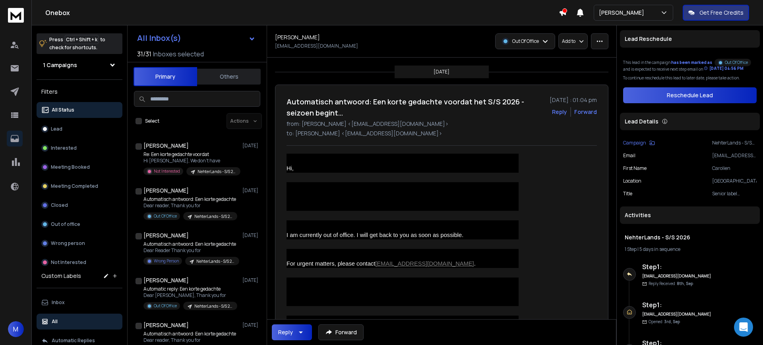
scroll to position [0, 0]
click at [89, 64] on button "1 Campaigns" at bounding box center [80, 65] width 86 height 16
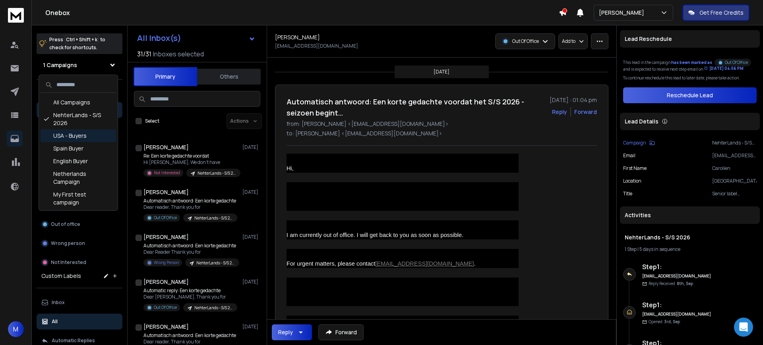
click at [76, 139] on div "USA - Buyers" at bounding box center [79, 136] width 76 height 13
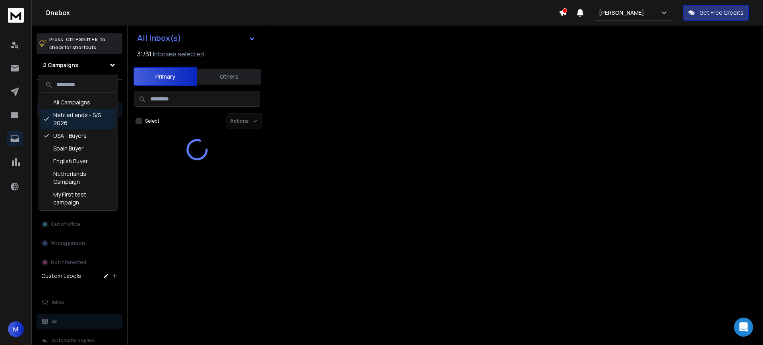
click at [64, 116] on div "NehterLands - S/S 2026" at bounding box center [79, 119] width 76 height 21
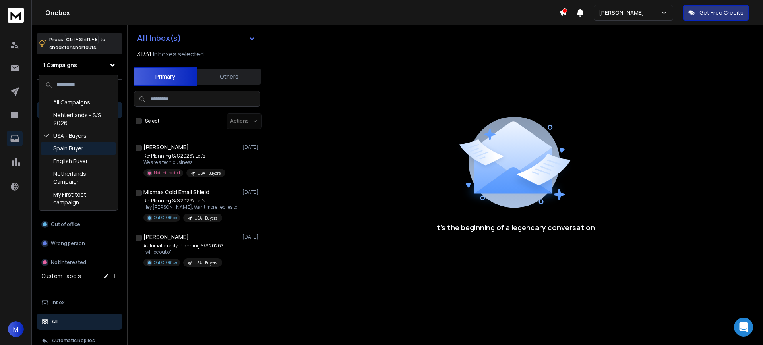
click at [67, 150] on div "Spain Buyer" at bounding box center [79, 148] width 76 height 13
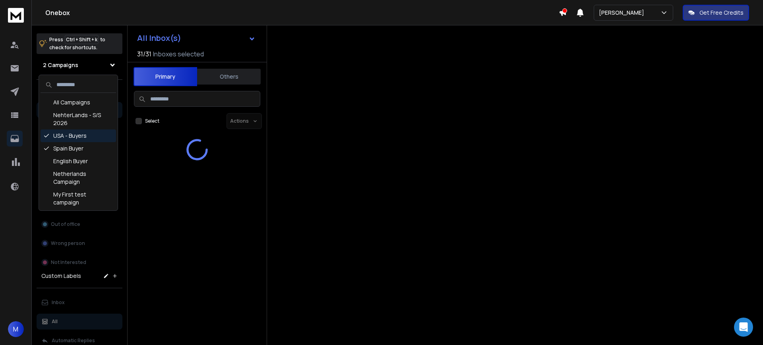
click at [70, 136] on div "USA - Buyers" at bounding box center [79, 136] width 76 height 13
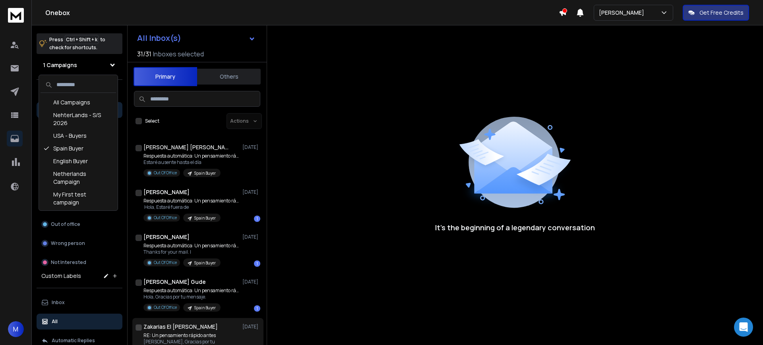
click at [182, 337] on p "RE: Un pensamiento rápido antes" at bounding box center [182, 336] width 79 height 6
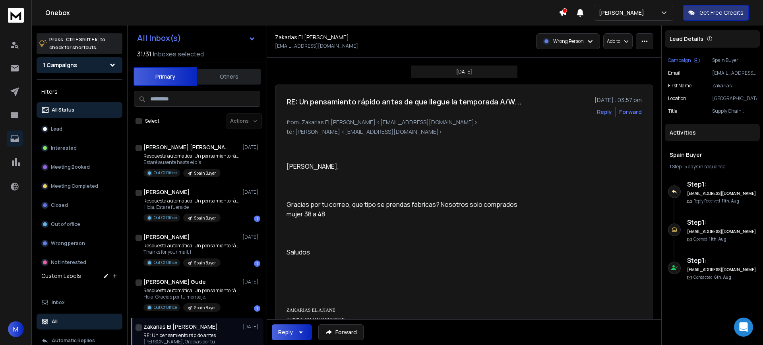
click at [81, 63] on button "1 Campaigns" at bounding box center [80, 65] width 86 height 16
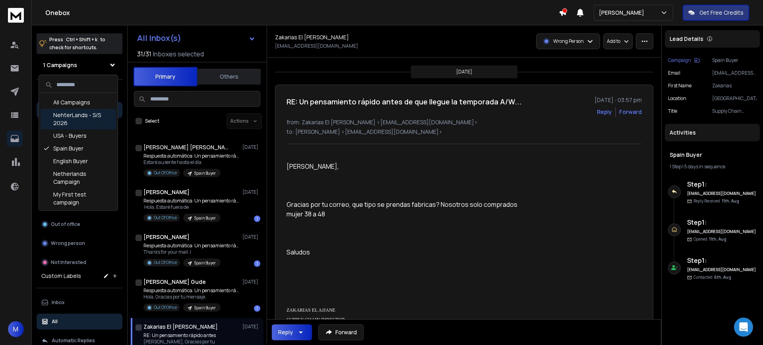
drag, startPoint x: 65, startPoint y: 112, endPoint x: 65, endPoint y: 116, distance: 4.4
click at [65, 112] on div "NehterLands - S/S 2026" at bounding box center [79, 119] width 76 height 21
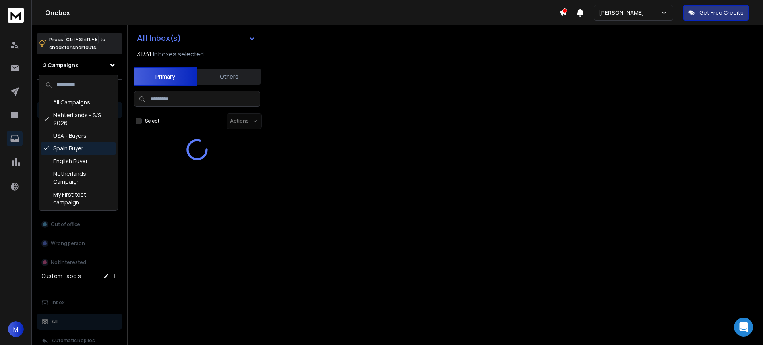
click at [66, 148] on div "Spain Buyer" at bounding box center [79, 148] width 76 height 13
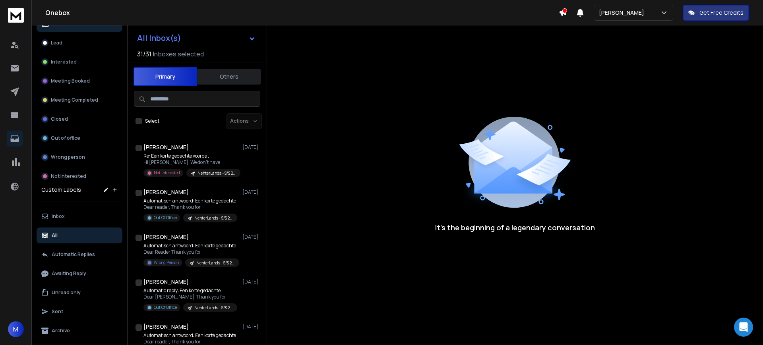
scroll to position [88, 0]
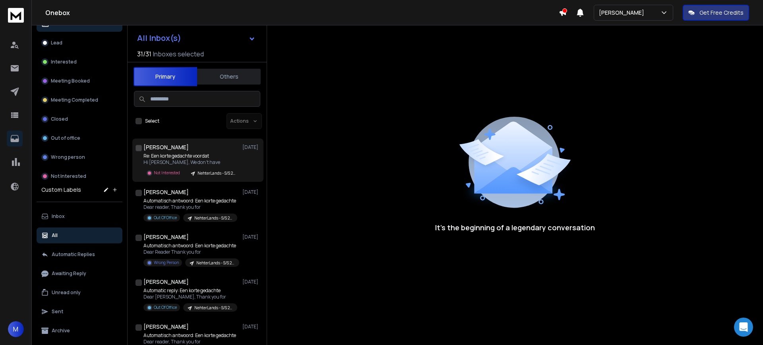
click at [168, 155] on p "Re: Een [PERSON_NAME] gedachte voordat" at bounding box center [190, 156] width 95 height 6
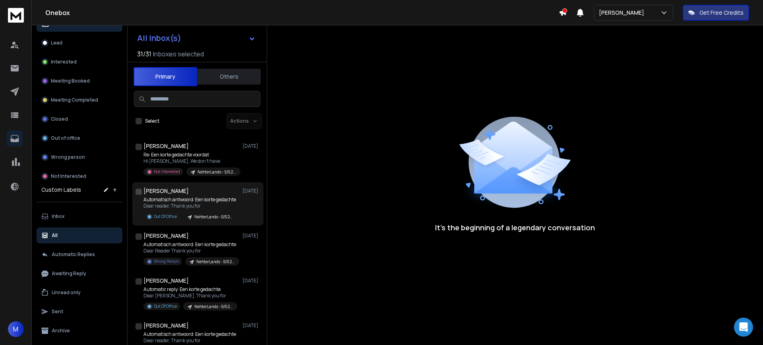
scroll to position [0, 0]
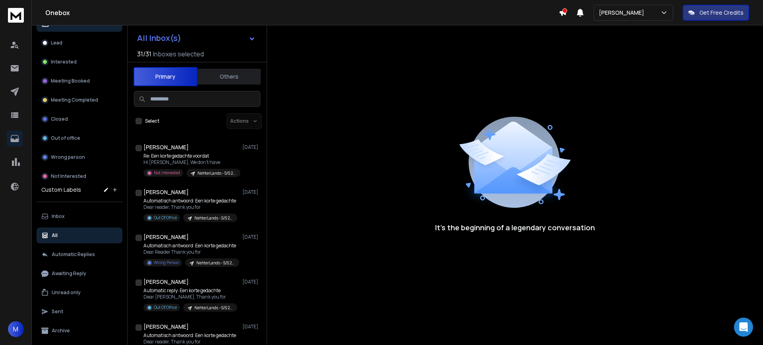
click at [245, 120] on div "Actions" at bounding box center [244, 121] width 35 height 16
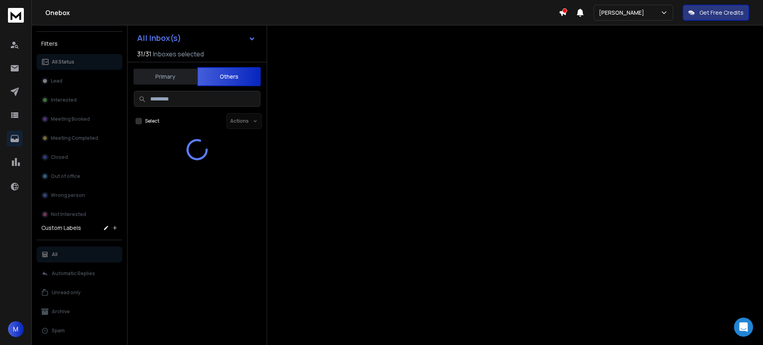
click at [242, 72] on button "Others" at bounding box center [229, 76] width 64 height 19
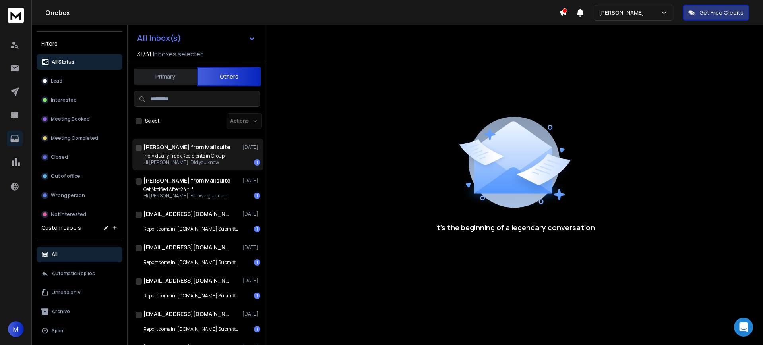
click at [200, 159] on p "Individually Track Recipients in Group" at bounding box center [183, 156] width 81 height 6
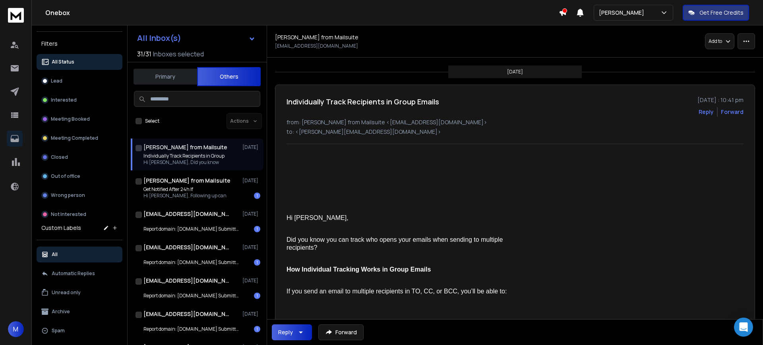
click at [66, 59] on p "All Status" at bounding box center [63, 62] width 23 height 6
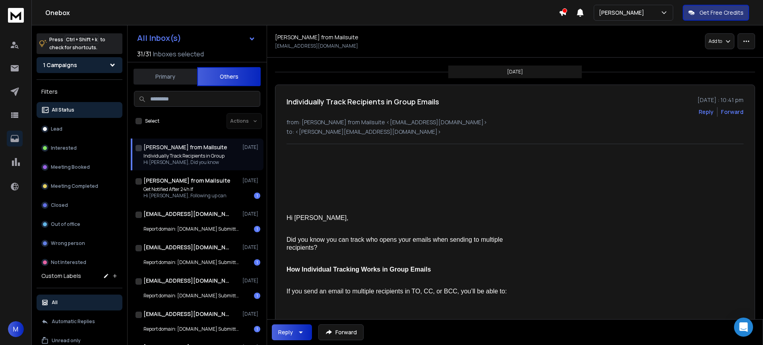
click at [83, 68] on button "1 Campaigns" at bounding box center [80, 65] width 86 height 16
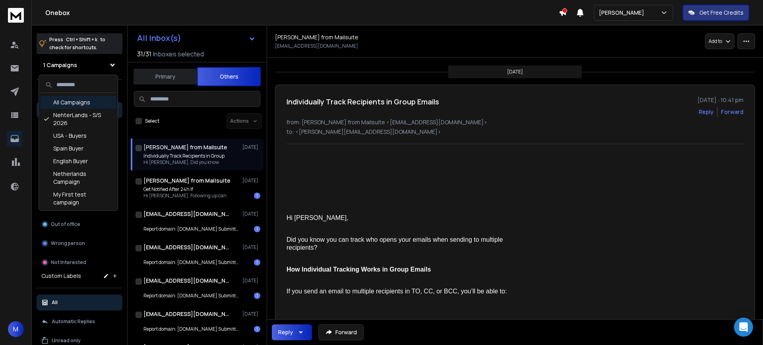
click at [71, 103] on div "All Campaigns" at bounding box center [79, 102] width 76 height 13
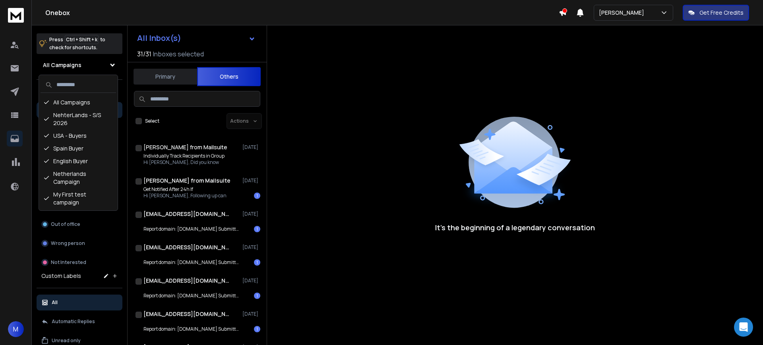
click at [163, 74] on button "Primary" at bounding box center [166, 76] width 64 height 17
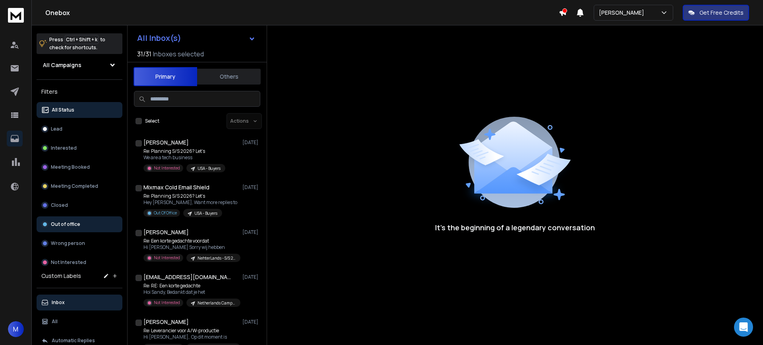
scroll to position [50, 0]
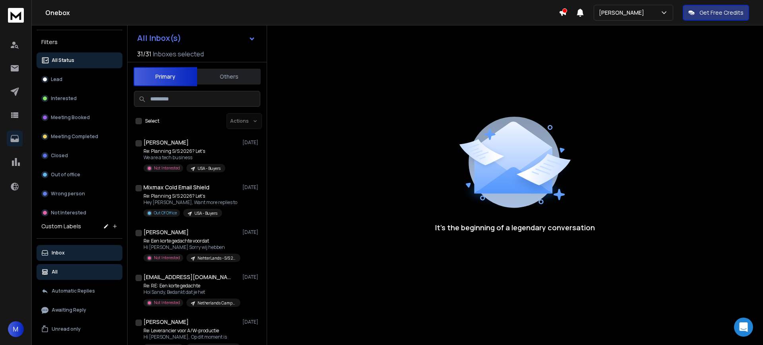
click at [53, 271] on p "All" at bounding box center [55, 272] width 6 height 6
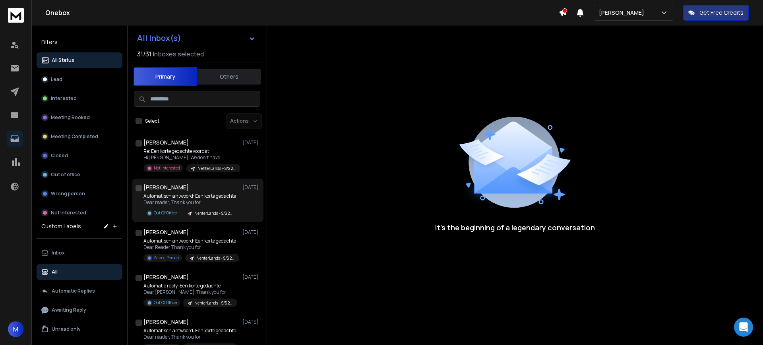
scroll to position [0, 0]
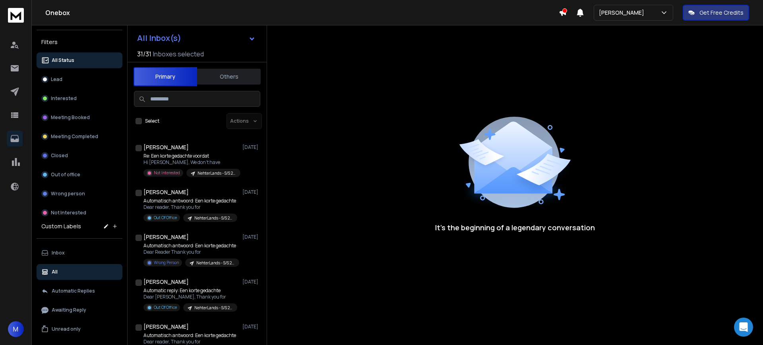
click at [198, 97] on input at bounding box center [197, 99] width 126 height 16
paste input "**********"
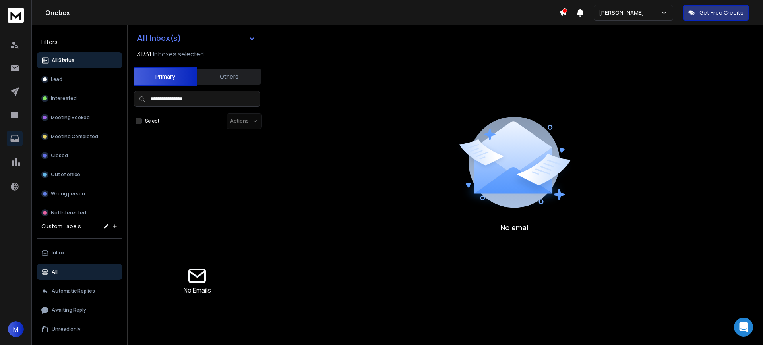
type input "**********"
click at [72, 60] on p "All Status" at bounding box center [63, 60] width 23 height 6
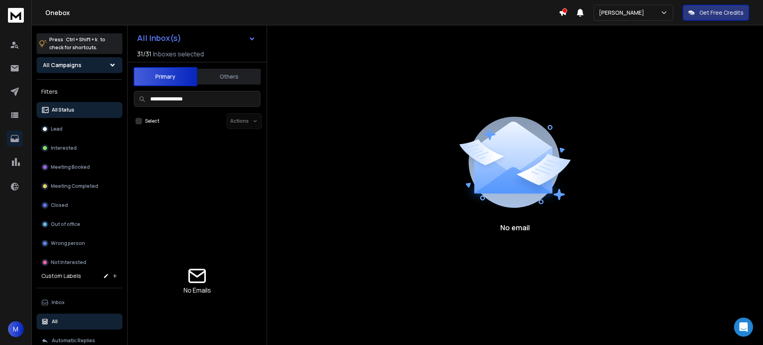
click at [91, 66] on button "All Campaigns" at bounding box center [80, 65] width 86 height 16
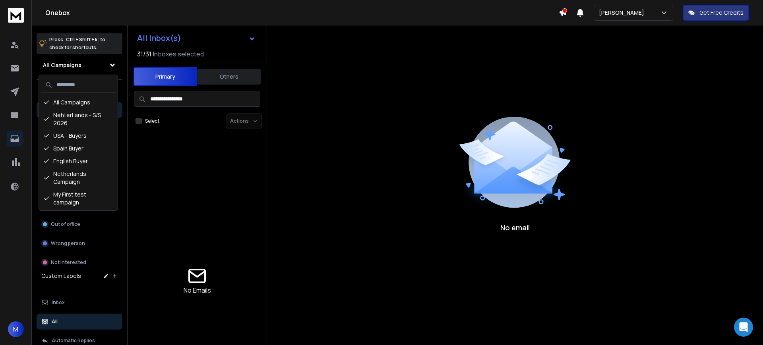
click at [175, 156] on div "No Emails" at bounding box center [197, 265] width 133 height 256
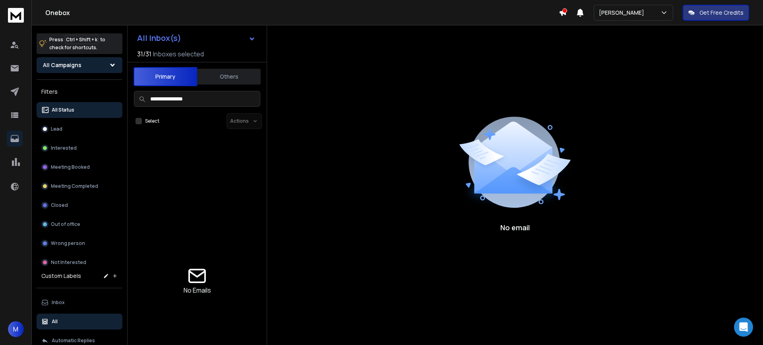
click at [89, 64] on button "All Campaigns" at bounding box center [80, 65] width 86 height 16
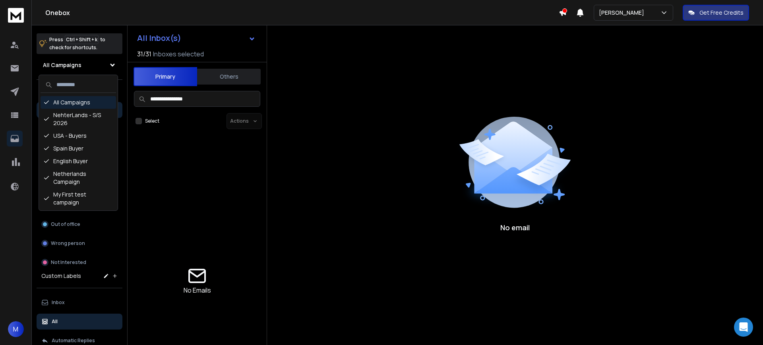
click at [63, 102] on div "All Campaigns" at bounding box center [79, 102] width 76 height 13
click at [65, 159] on div "English Buyer" at bounding box center [79, 161] width 76 height 13
click at [375, 155] on div "No email" at bounding box center [515, 172] width 496 height 294
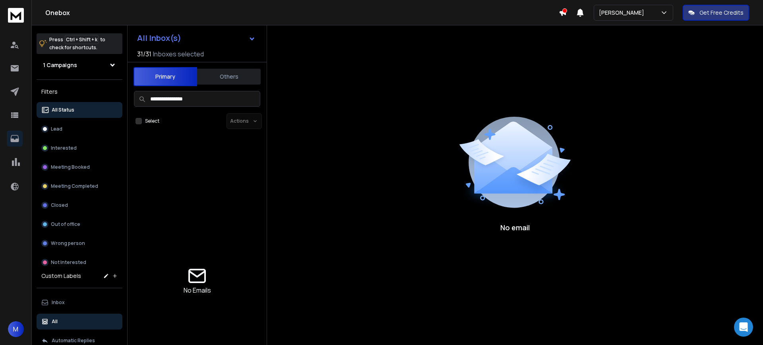
click at [222, 99] on input "**********" at bounding box center [197, 99] width 126 height 16
click at [347, 103] on div "No email" at bounding box center [515, 172] width 496 height 294
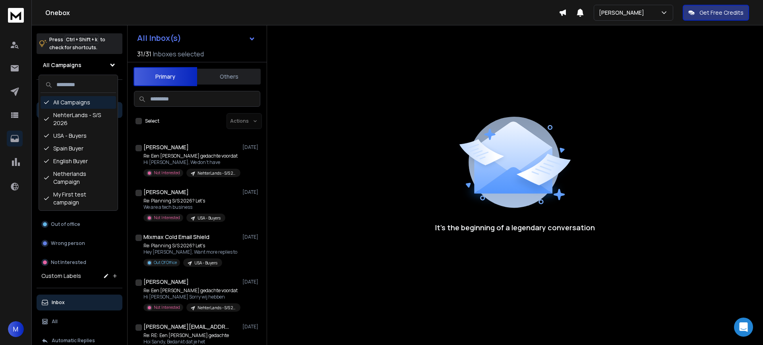
click at [64, 102] on div "All Campaigns" at bounding box center [79, 102] width 76 height 13
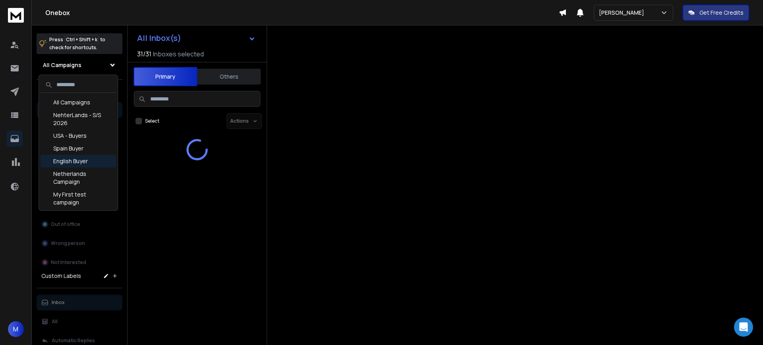
click at [74, 161] on div "English Buyer" at bounding box center [79, 161] width 76 height 13
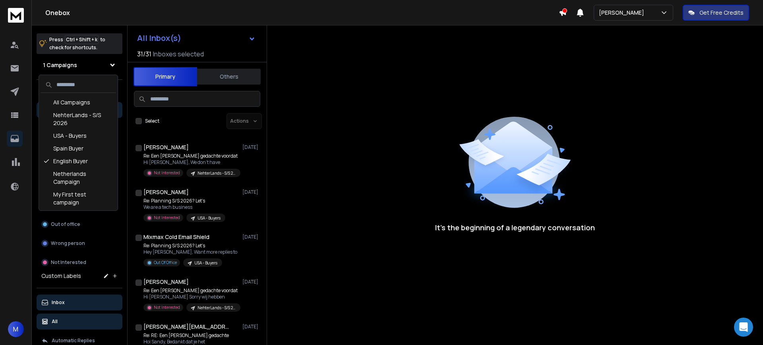
click at [51, 328] on button "All" at bounding box center [80, 322] width 86 height 16
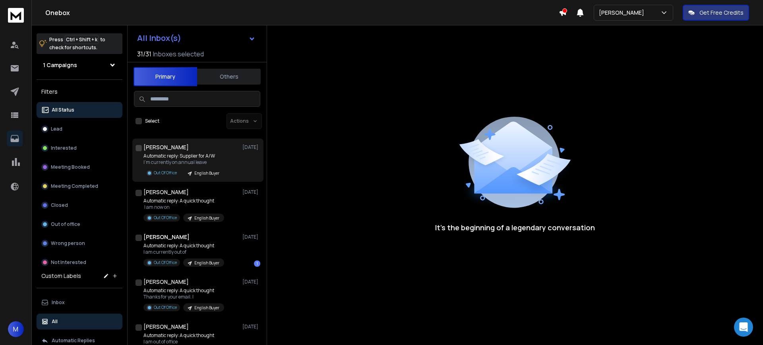
click at [175, 154] on p "Automatic reply: Supplier for A/W" at bounding box center [183, 156] width 81 height 6
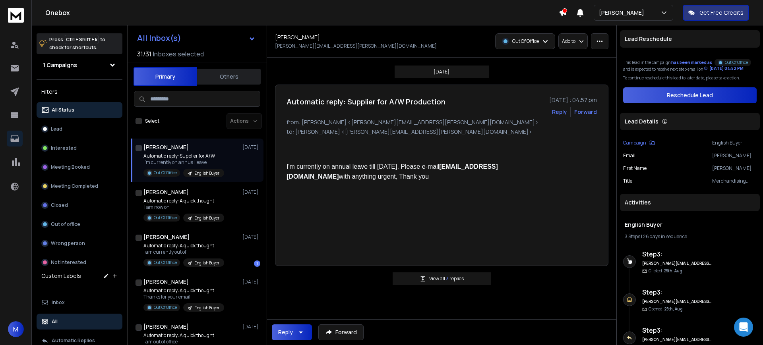
click at [304, 121] on p "from: Janet Mitchell <janet.mitchell@joebrowns.co.uk>" at bounding box center [442, 122] width 310 height 8
click at [310, 120] on p "from: Janet Mitchell <janet.mitchell@joebrowns.co.uk>" at bounding box center [442, 122] width 310 height 8
drag, startPoint x: 336, startPoint y: 120, endPoint x: 302, endPoint y: 122, distance: 34.6
click at [302, 122] on p "from: Janet Mitchell <janet.mitchell@joebrowns.co.uk>" at bounding box center [442, 122] width 310 height 8
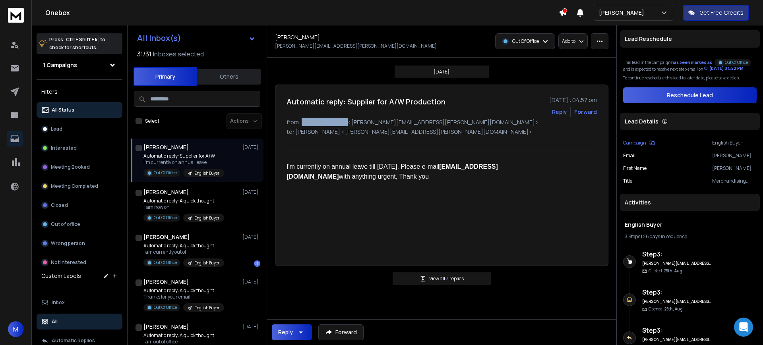
copy p "[PERSON_NAME]"
drag, startPoint x: 340, startPoint y: 119, endPoint x: 432, endPoint y: 126, distance: 92.5
click at [432, 126] on p "from: Janet Mitchell <janet.mitchell@joebrowns.co.uk>" at bounding box center [442, 122] width 310 height 8
copy p "<janet.mitchell@joebrowns.co.uk>"
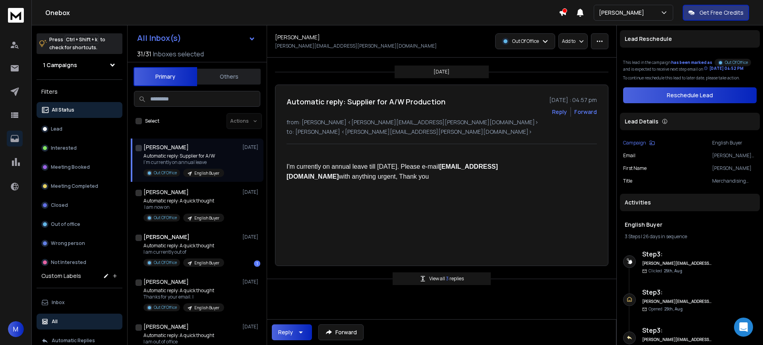
click at [315, 177] on b "supplychain@joebrowns.co.uk" at bounding box center [392, 171] width 211 height 17
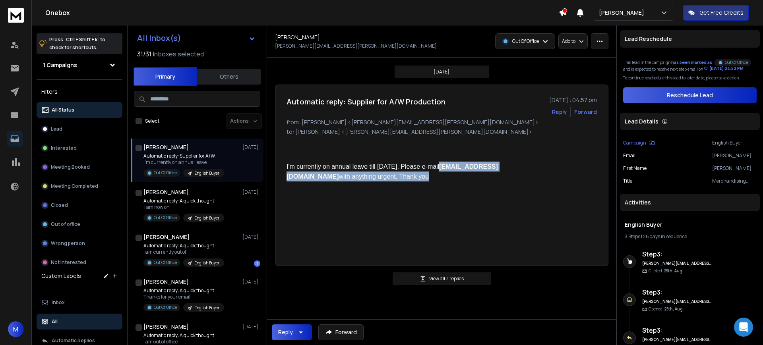
click at [315, 177] on b "supplychain@joebrowns.co.uk" at bounding box center [392, 171] width 211 height 17
click at [371, 187] on div "I'm currently on annual leave till Tuesday 26th August. Please e-mail supplycha…" at bounding box center [403, 181] width 232 height 58
drag, startPoint x: 378, startPoint y: 176, endPoint x: 287, endPoint y: 176, distance: 90.6
click at [287, 176] on b "supplychain@joebrowns.co.uk" at bounding box center [392, 171] width 211 height 17
copy b "supplychain@joebrowns.co.uk"
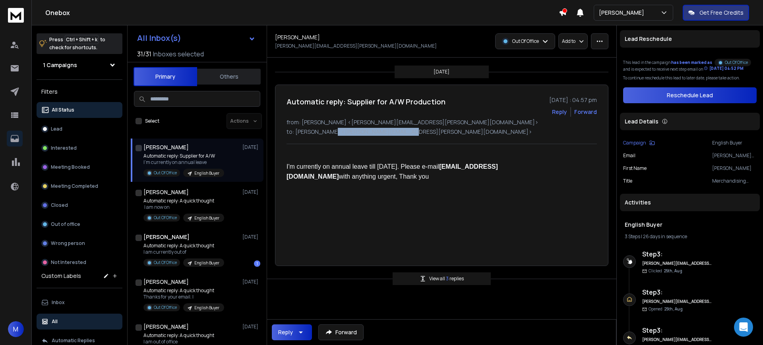
drag, startPoint x: 326, startPoint y: 134, endPoint x: 402, endPoint y: 138, distance: 75.7
click at [402, 138] on div "Automatic reply: Supplier for A/W Production 25 August 2025 : 04:57 pm Reply Fo…" at bounding box center [442, 175] width 310 height 159
copy p "fiona.ross@zaimpexnow.com"
click at [431, 278] on p "View all 3 replies" at bounding box center [446, 279] width 35 height 6
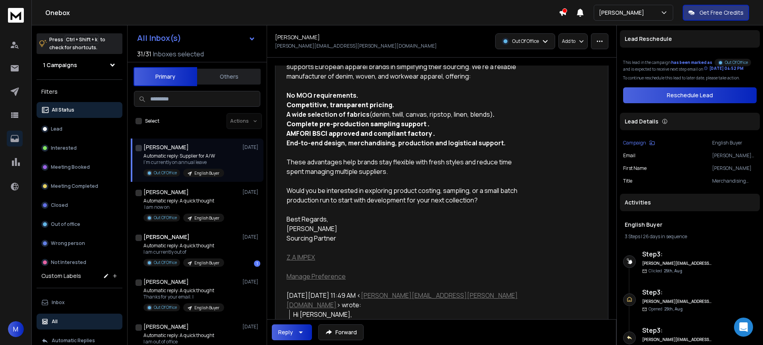
scroll to position [398, 0]
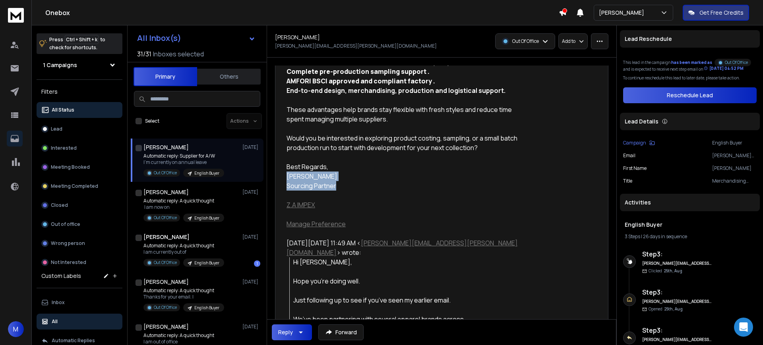
drag, startPoint x: 335, startPoint y: 184, endPoint x: 286, endPoint y: 175, distance: 50.3
click at [286, 175] on div "Supplier for A/W Production 25 August 2025 : 04:52 pm Reply Forward from: <fion…" at bounding box center [442, 313] width 334 height 839
copy div "Fiona Ross Sourcing Partner"
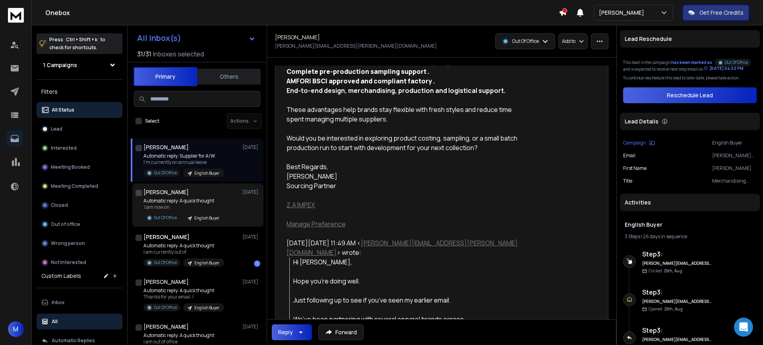
click at [170, 198] on p "Automatic reply: A quick thought" at bounding box center [183, 201] width 81 height 6
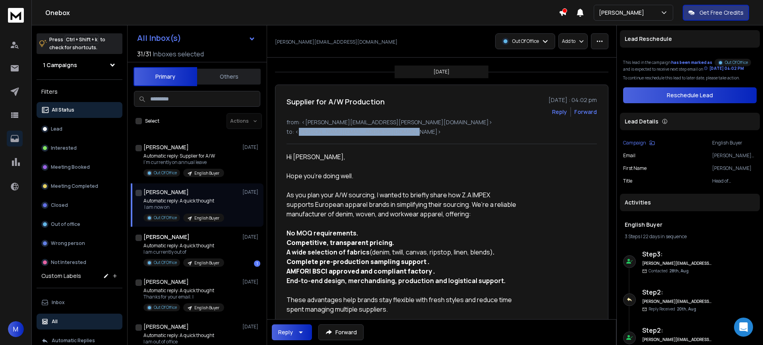
drag, startPoint x: 299, startPoint y: 130, endPoint x: 399, endPoint y: 134, distance: 100.6
click at [399, 134] on p "to: <emma.outhwaite@prettylittlething.com>" at bounding box center [442, 132] width 310 height 8
copy p "emma.outhwaite@prettylittlething.com"
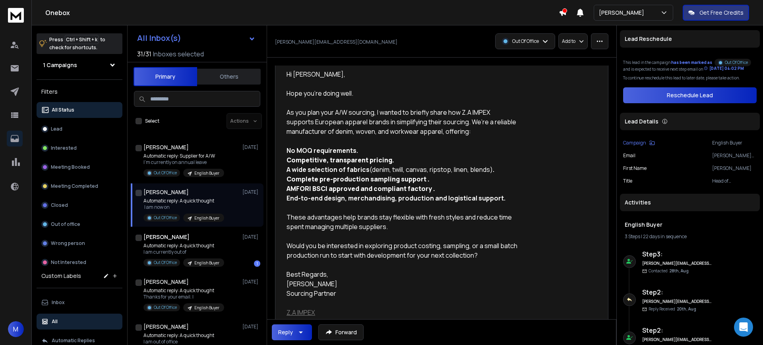
scroll to position [0, 0]
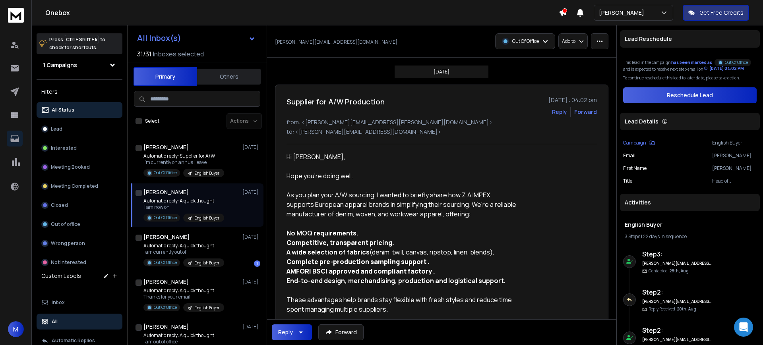
click at [170, 200] on p "Automatic reply: A quick thought" at bounding box center [183, 201] width 81 height 6
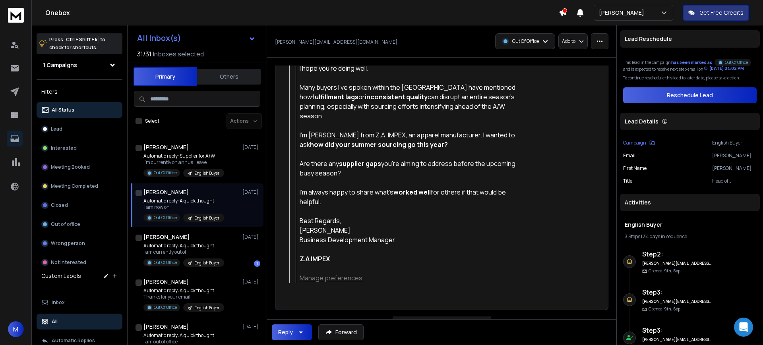
scroll to position [623, 0]
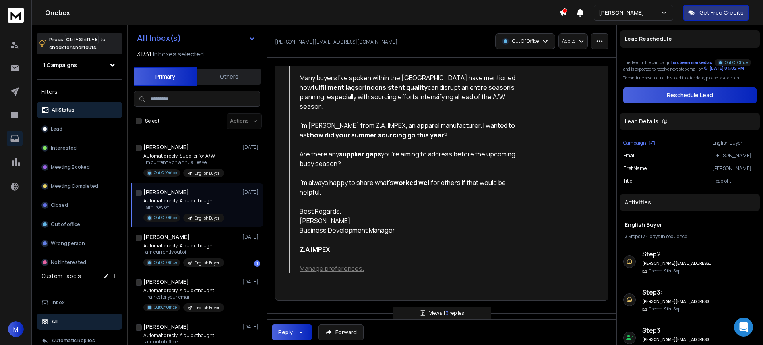
click at [441, 310] on p "View all 3 replies" at bounding box center [446, 313] width 35 height 6
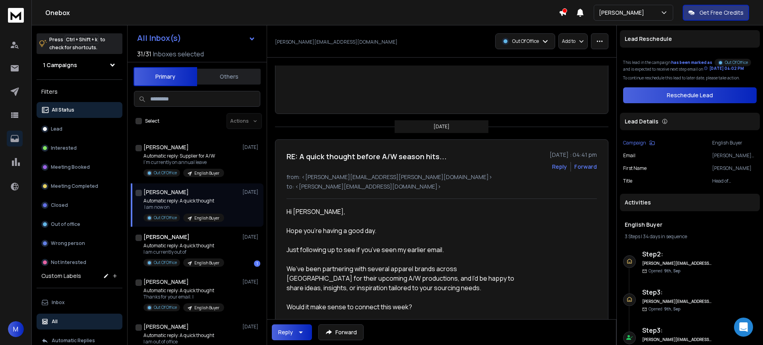
scroll to position [1303, 0]
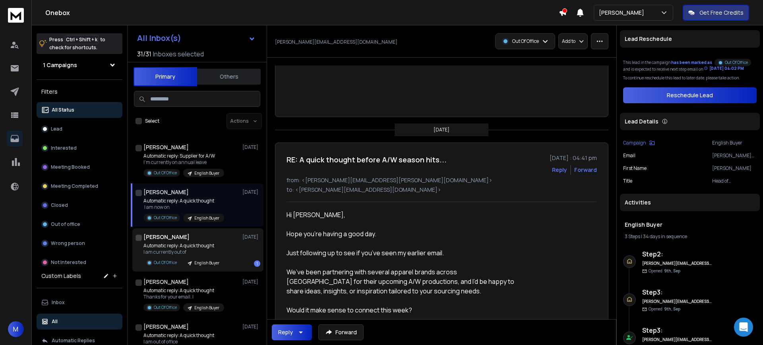
click at [186, 239] on h1 "[PERSON_NAME]" at bounding box center [166, 237] width 46 height 8
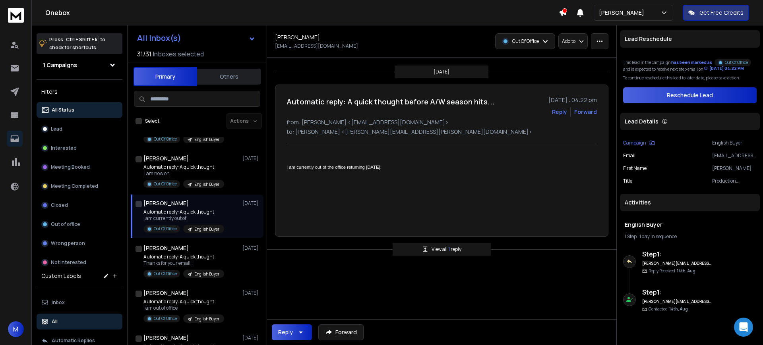
scroll to position [99, 0]
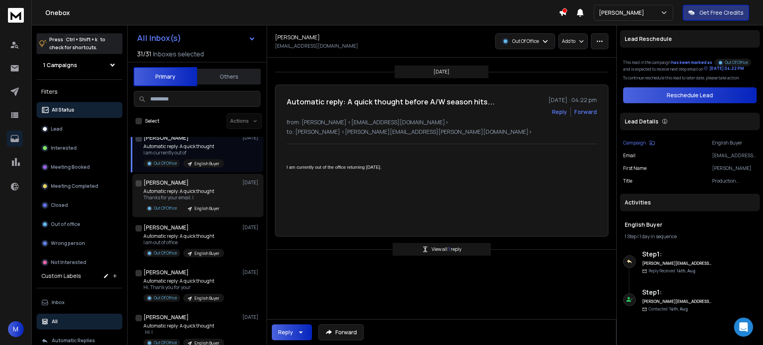
click at [167, 192] on p "Automatic reply: A quick thought" at bounding box center [183, 191] width 81 height 6
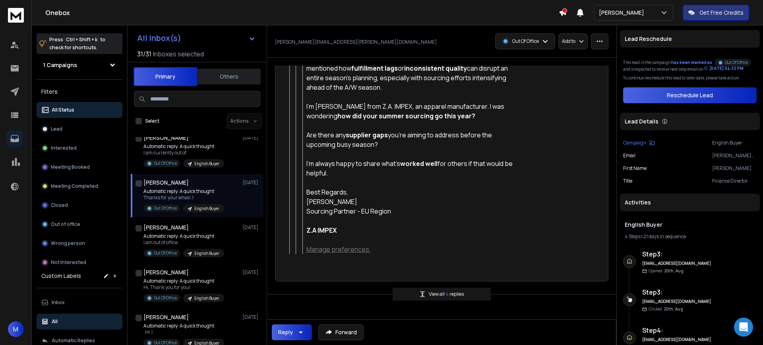
scroll to position [909, 0]
click at [446, 296] on span "4" at bounding box center [448, 294] width 4 height 7
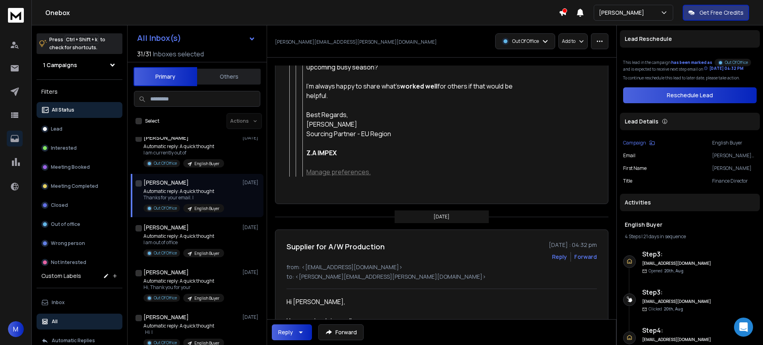
scroll to position [978, 0]
drag, startPoint x: 399, startPoint y: 237, endPoint x: 360, endPoint y: 218, distance: 42.7
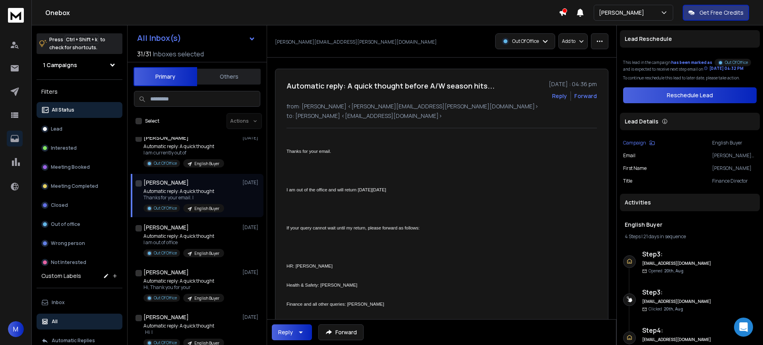
scroll to position [1964, 0]
drag, startPoint x: 373, startPoint y: 128, endPoint x: 417, endPoint y: 128, distance: 44.1
click at [417, 111] on p "from: Natalie Reed <natalie.reed@joebrowns.co.uk>" at bounding box center [442, 107] width 310 height 8
copy p "joebrowns.co.uk"
drag, startPoint x: 338, startPoint y: 124, endPoint x: 415, endPoint y: 126, distance: 77.5
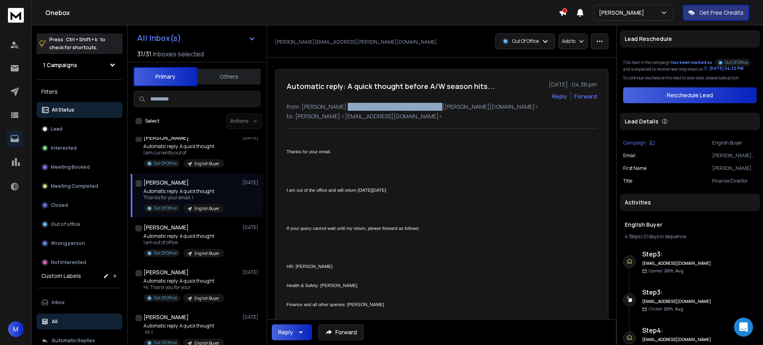
click at [415, 111] on p "from: Natalie Reed <natalie.reed@joebrowns.co.uk>" at bounding box center [442, 107] width 310 height 8
copy p "[PERSON_NAME][EMAIL_ADDRESS][PERSON_NAME][DOMAIN_NAME]"
drag, startPoint x: 337, startPoint y: 136, endPoint x: 427, endPoint y: 136, distance: 90.2
click at [427, 120] on p "to: Gelika Lowmar <gelika.lowmar@zaimpexteams.com>" at bounding box center [442, 116] width 310 height 8
copy p "[EMAIL_ADDRESS][DOMAIN_NAME]"
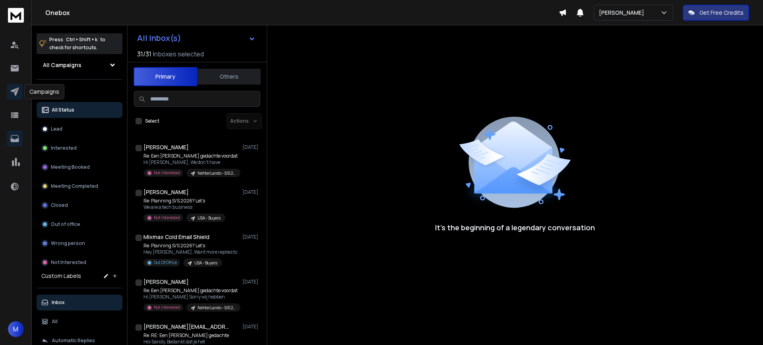
click at [15, 95] on icon at bounding box center [14, 91] width 8 height 8
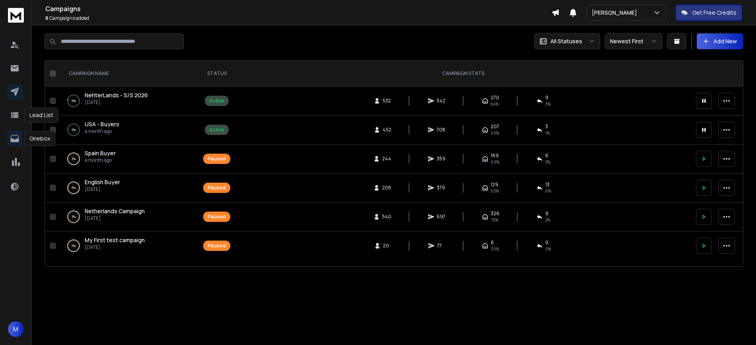
click at [18, 141] on icon at bounding box center [14, 138] width 8 height 7
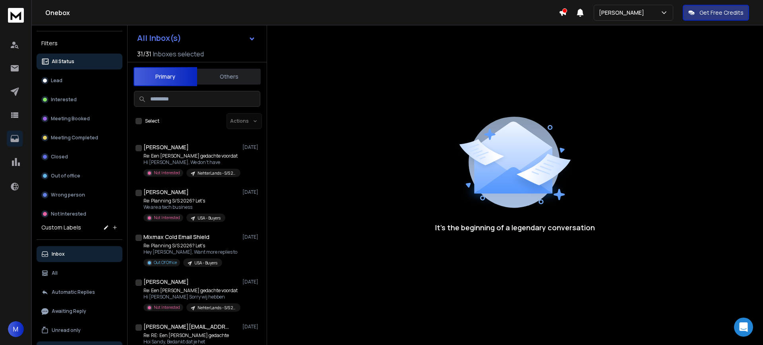
scroll to position [94, 0]
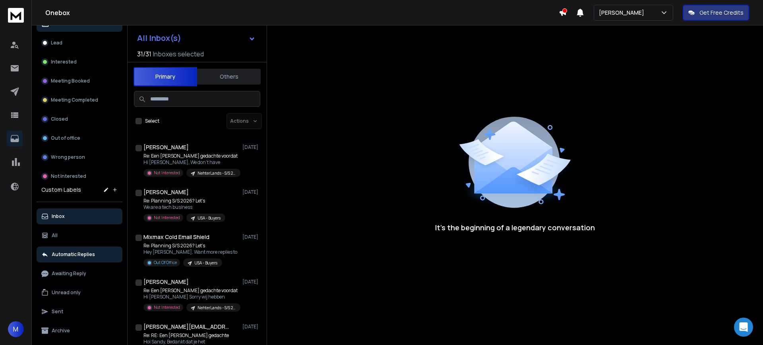
click at [60, 252] on p "Automatic Replies" at bounding box center [73, 255] width 43 height 6
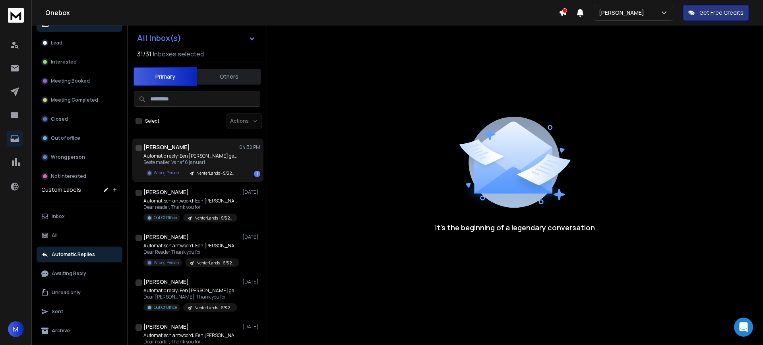
click at [183, 157] on p "Automatic reply: Een [PERSON_NAME] gedachte" at bounding box center [190, 156] width 95 height 6
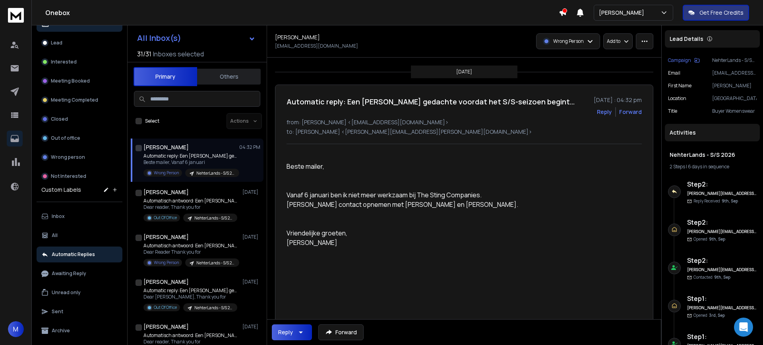
scroll to position [0, 0]
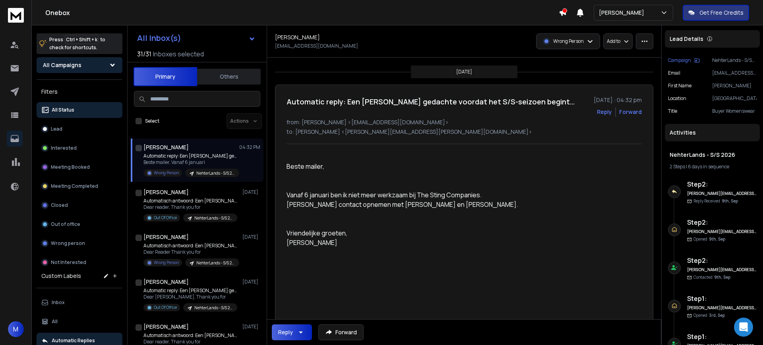
click at [87, 68] on button "All Campaigns" at bounding box center [80, 65] width 86 height 16
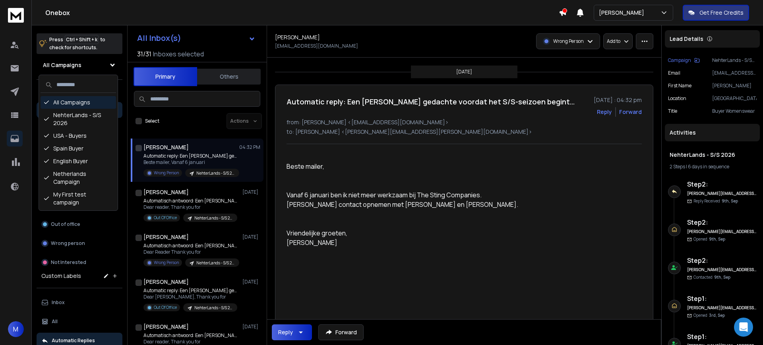
click at [67, 103] on div "All Campaigns" at bounding box center [79, 102] width 76 height 13
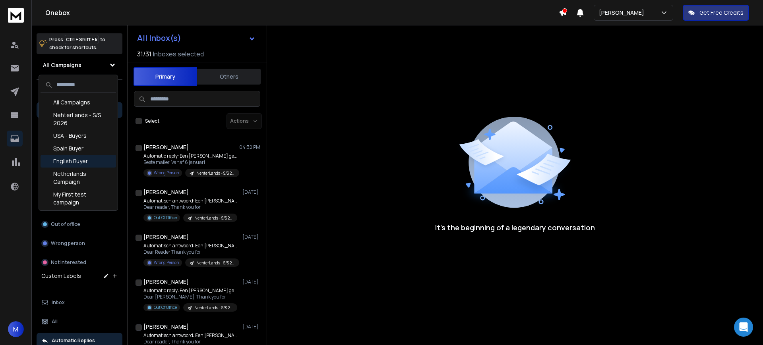
click at [77, 159] on div "English Buyer" at bounding box center [79, 161] width 76 height 13
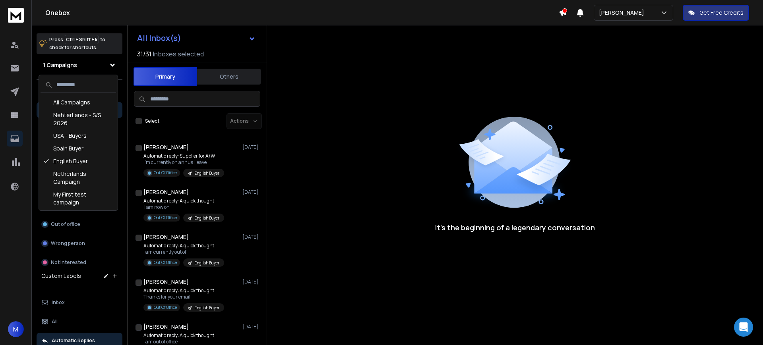
click at [385, 145] on div "It’s the beginning of a legendary conversation" at bounding box center [515, 172] width 496 height 294
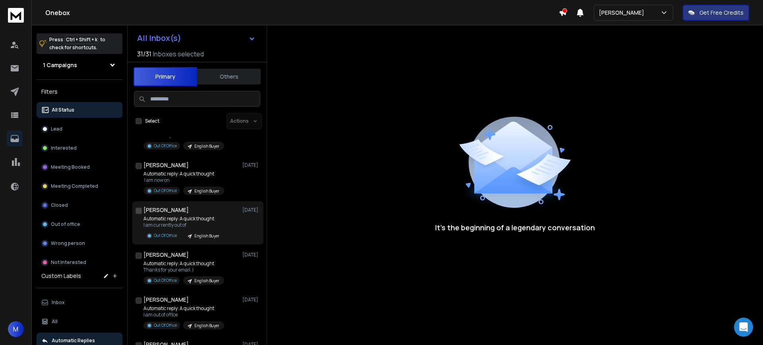
scroll to position [50, 0]
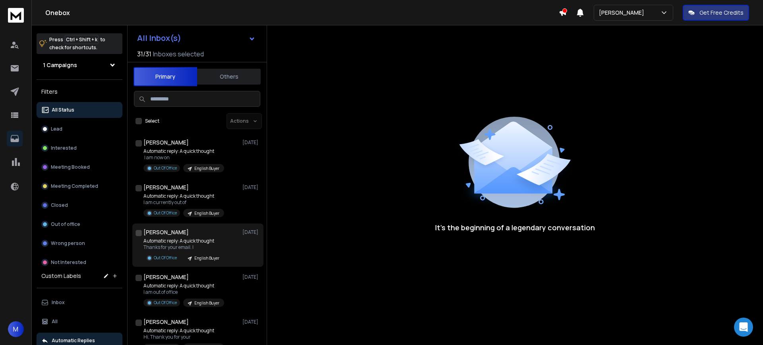
click at [182, 241] on p "Automatic reply: A quick thought" at bounding box center [183, 241] width 81 height 6
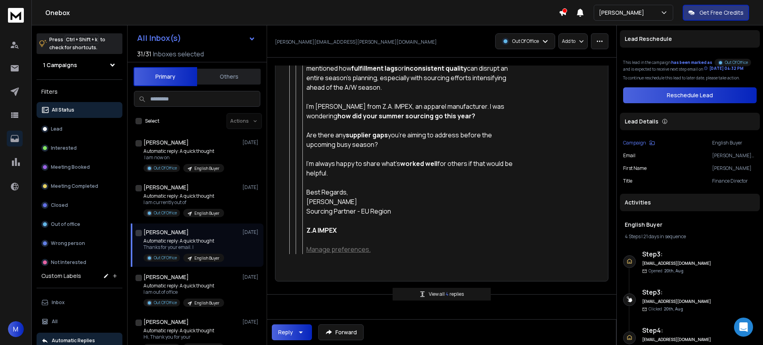
scroll to position [909, 0]
click at [440, 297] on p "View all 4 replies" at bounding box center [446, 294] width 35 height 6
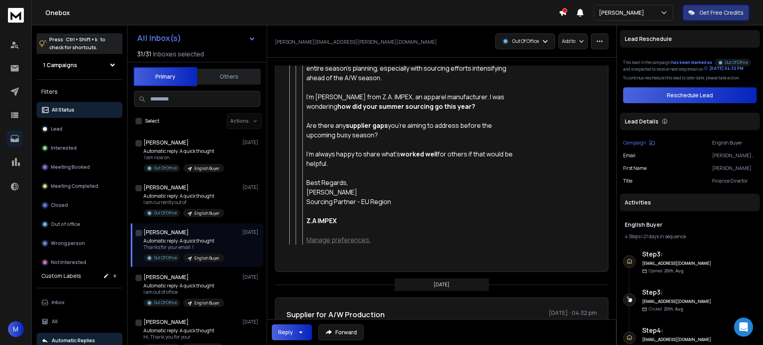
drag, startPoint x: 393, startPoint y: 213, endPoint x: 306, endPoint y: 204, distance: 87.1
click at [306, 204] on span "[PERSON_NAME] Sourcing Partner - EU Region" at bounding box center [412, 197] width 212 height 19
copy span "[PERSON_NAME] Sourcing Partner - EU Region"
